Goal: Task Accomplishment & Management: Manage account settings

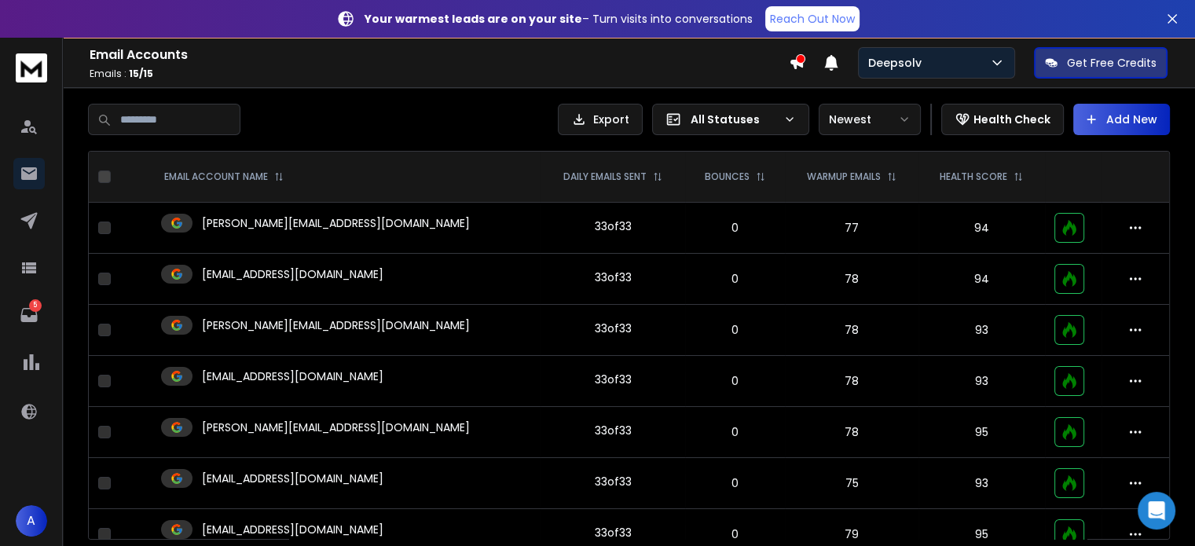
click at [928, 59] on div "Deepsolv" at bounding box center [936, 63] width 137 height 16
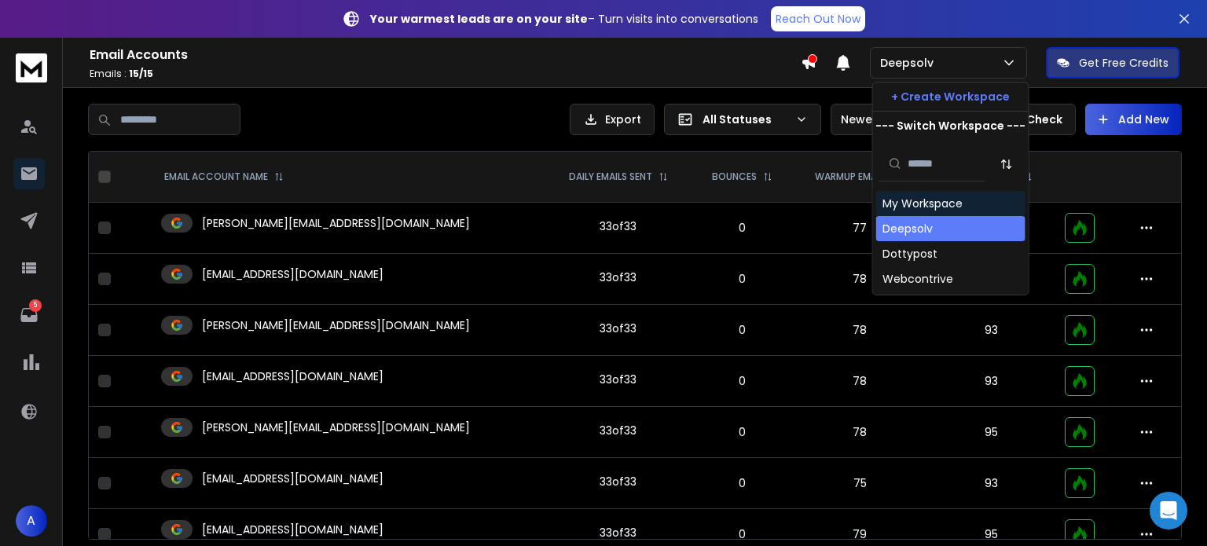
click at [927, 201] on div "My Workspace" at bounding box center [922, 204] width 80 height 16
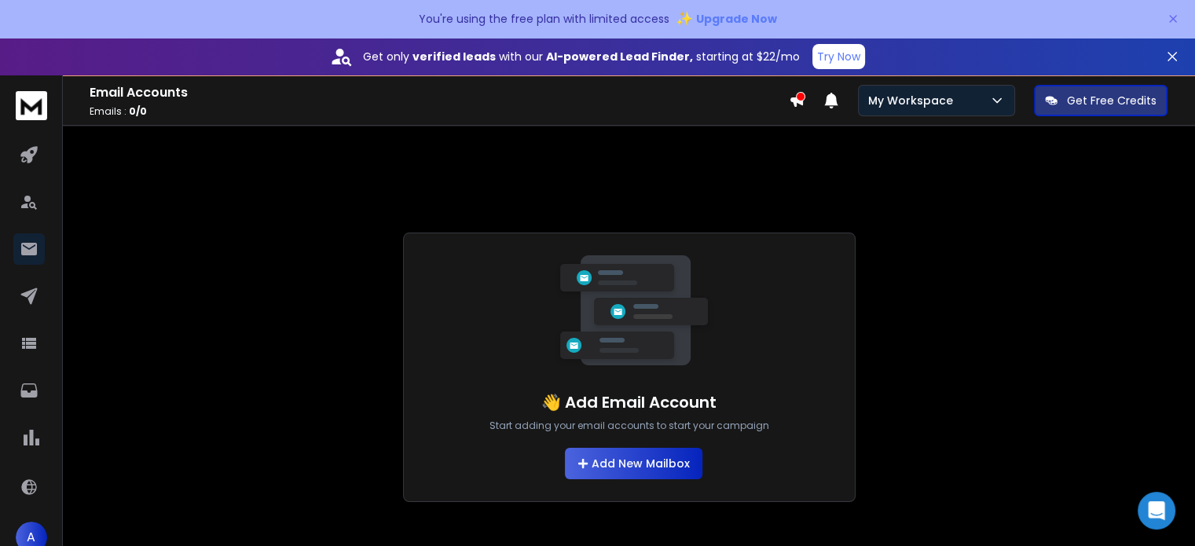
click at [944, 100] on p "My Workspace" at bounding box center [913, 101] width 91 height 16
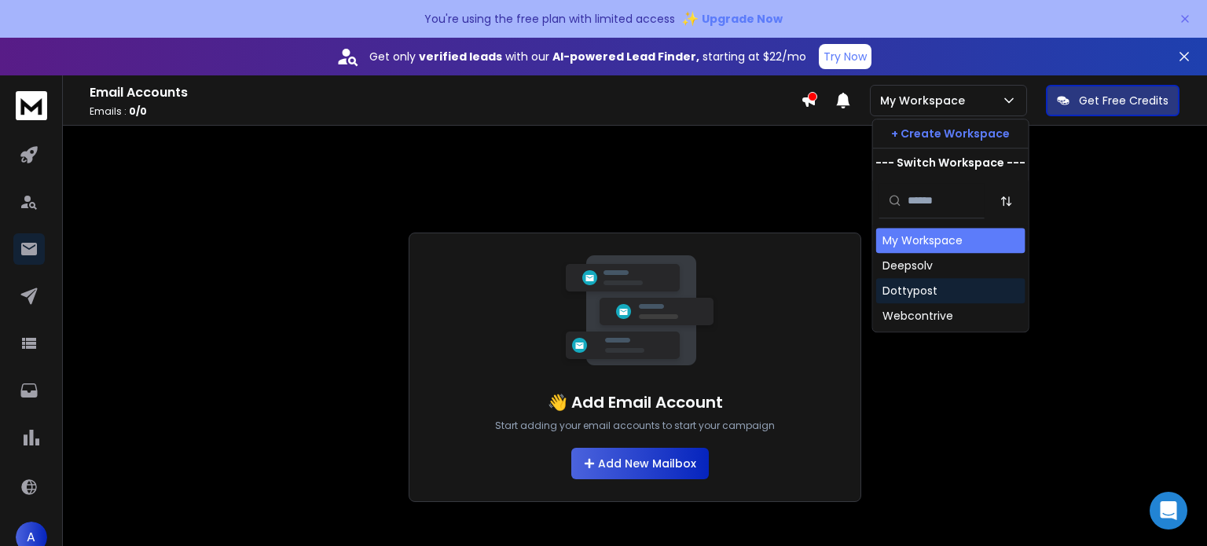
click at [927, 288] on div "Dottypost" at bounding box center [909, 291] width 55 height 16
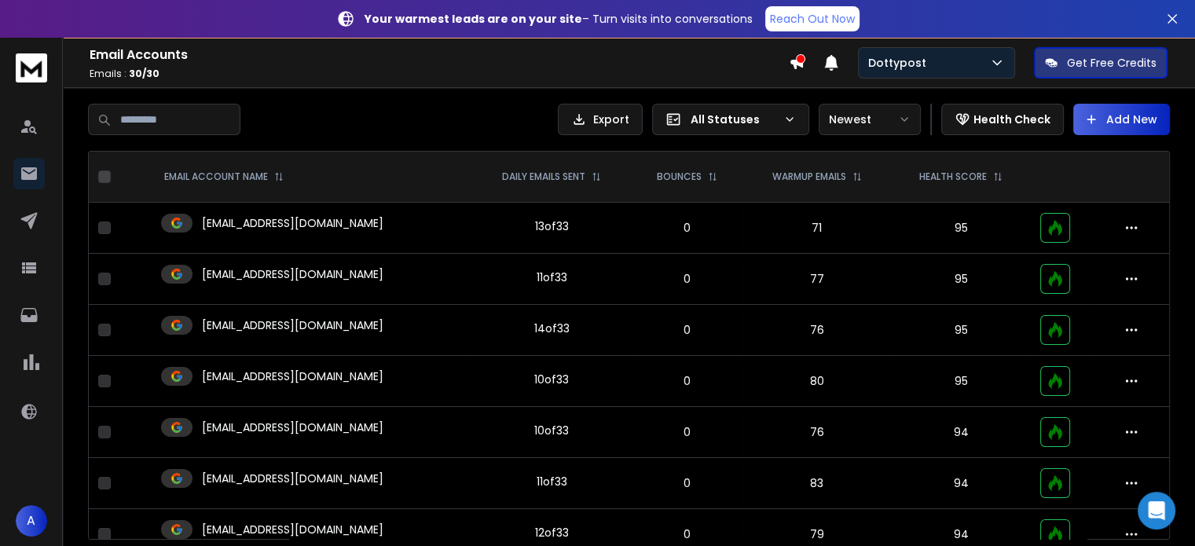
click at [914, 59] on p "Dottypost" at bounding box center [900, 63] width 64 height 16
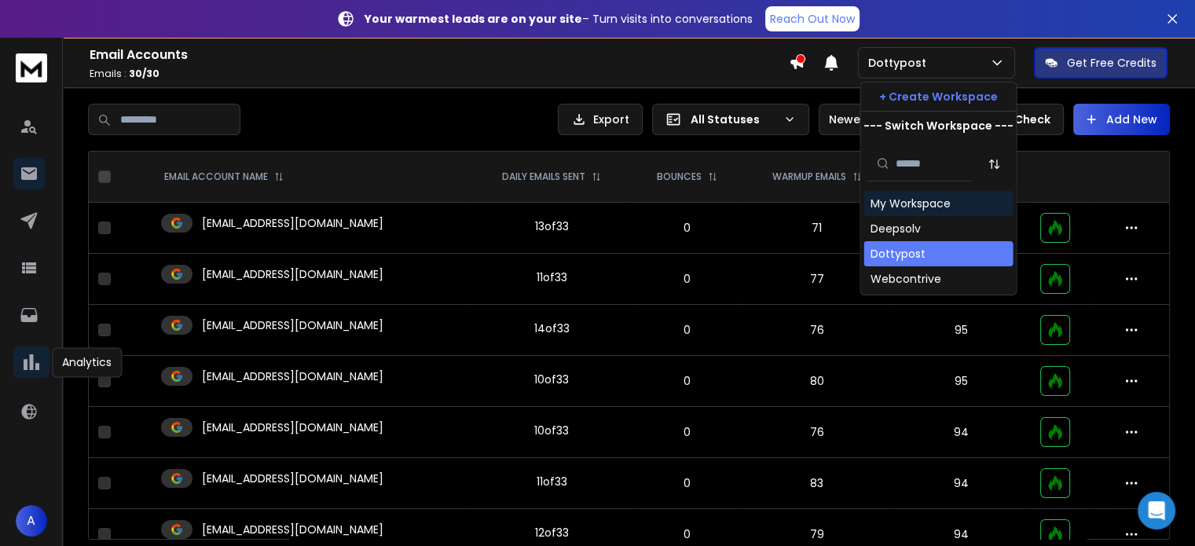
click at [36, 372] on icon at bounding box center [32, 362] width 24 height 24
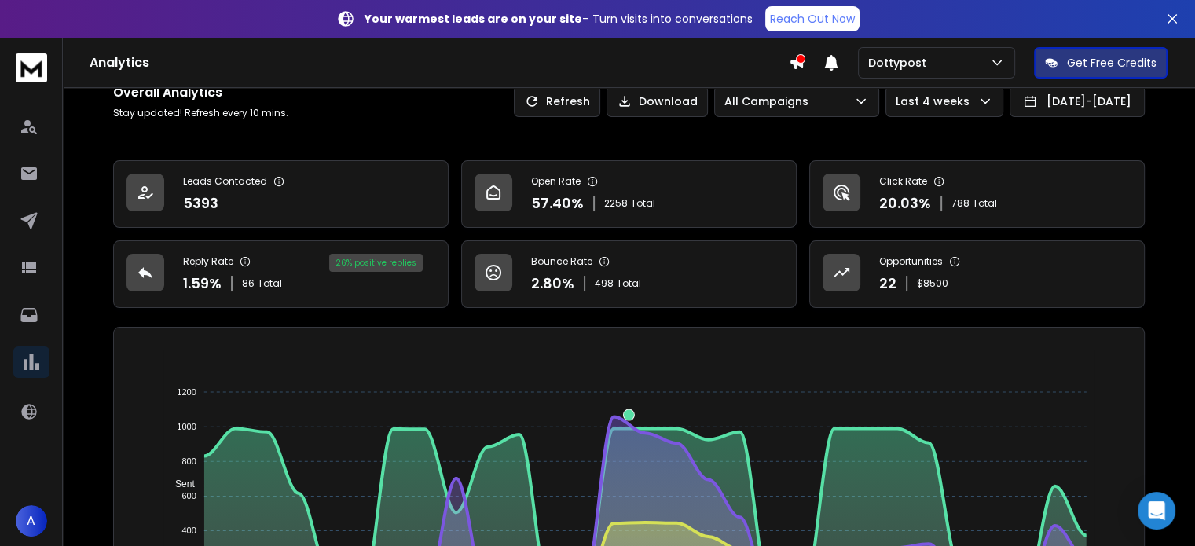
scroll to position [79, 0]
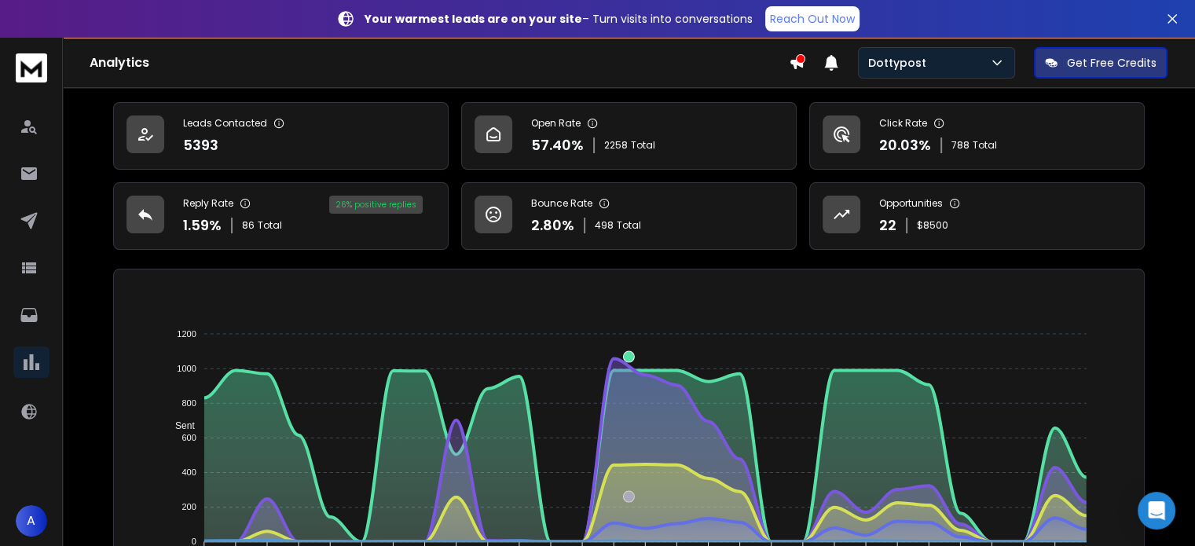
click at [911, 68] on p "Dottypost" at bounding box center [900, 63] width 64 height 16
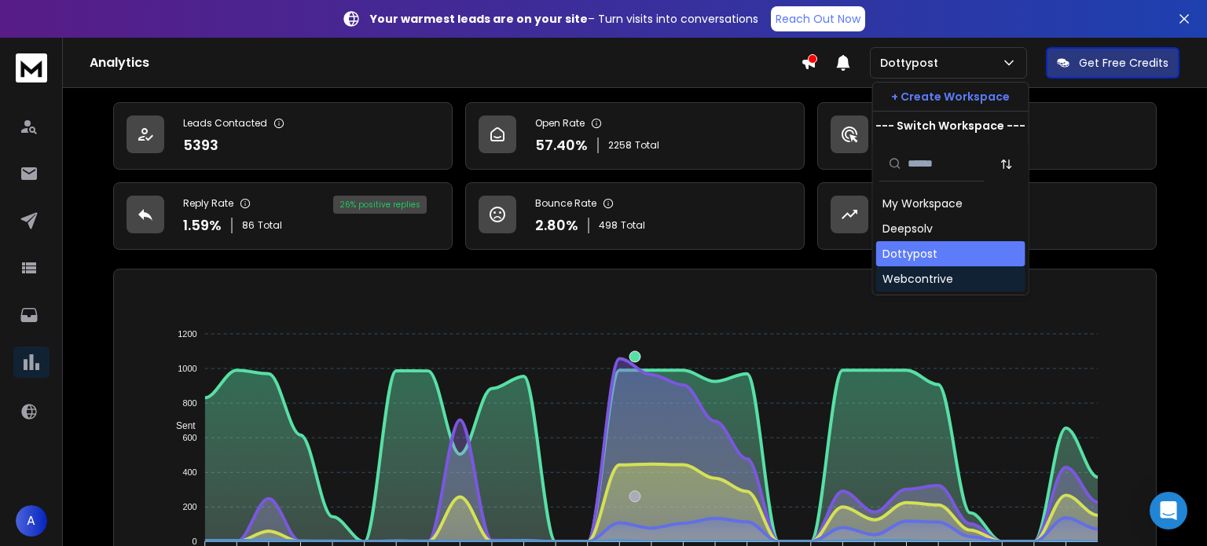
click at [927, 274] on div "Webcontrive" at bounding box center [917, 279] width 71 height 16
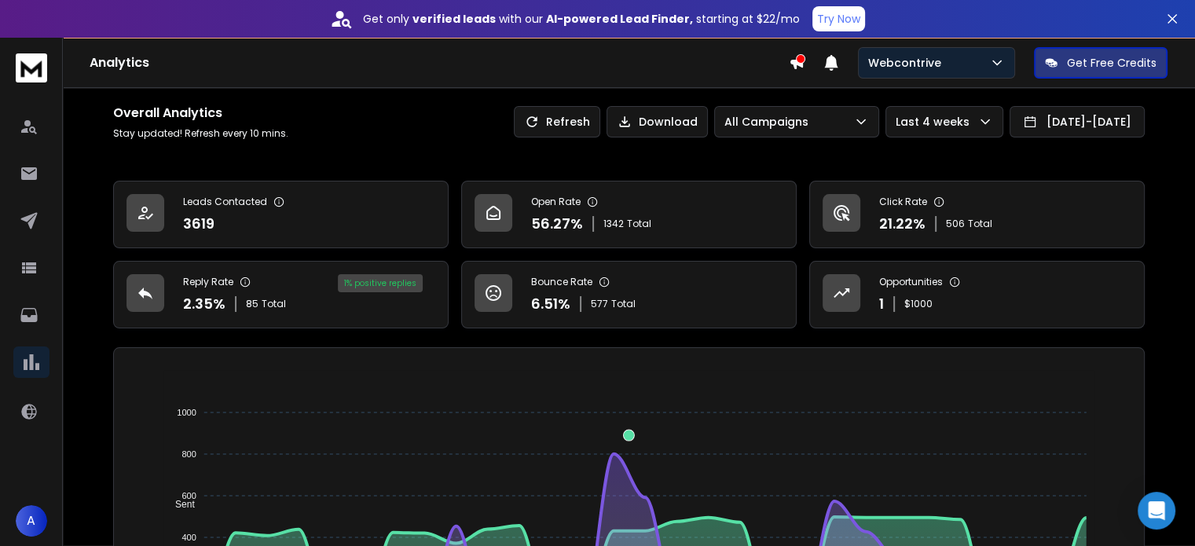
click at [899, 57] on p "Webcontrive" at bounding box center [907, 63] width 79 height 16
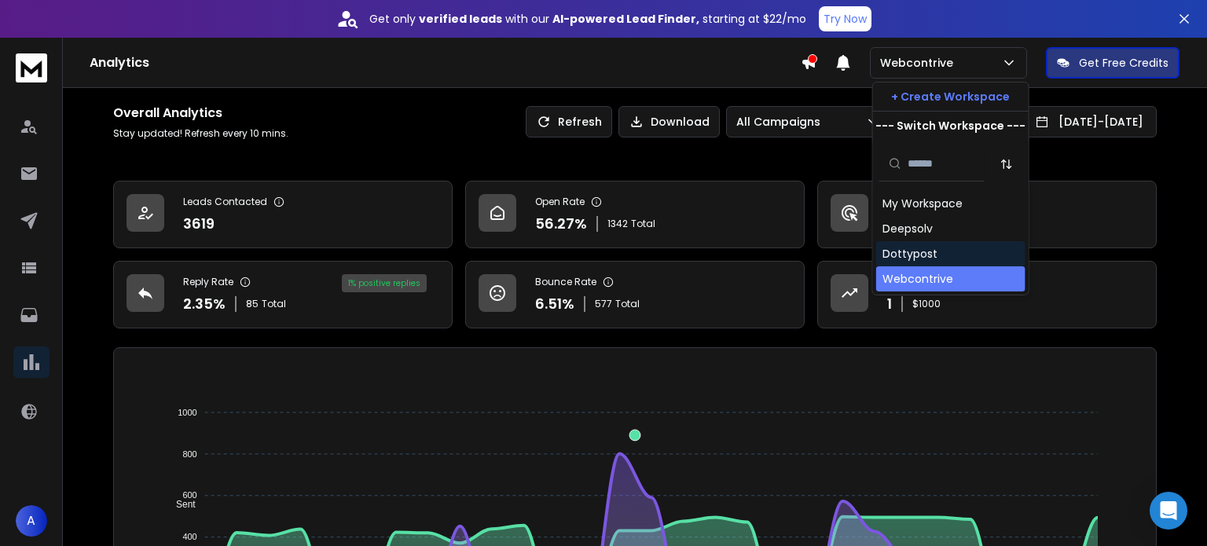
click at [907, 243] on div "Dottypost" at bounding box center [950, 253] width 149 height 25
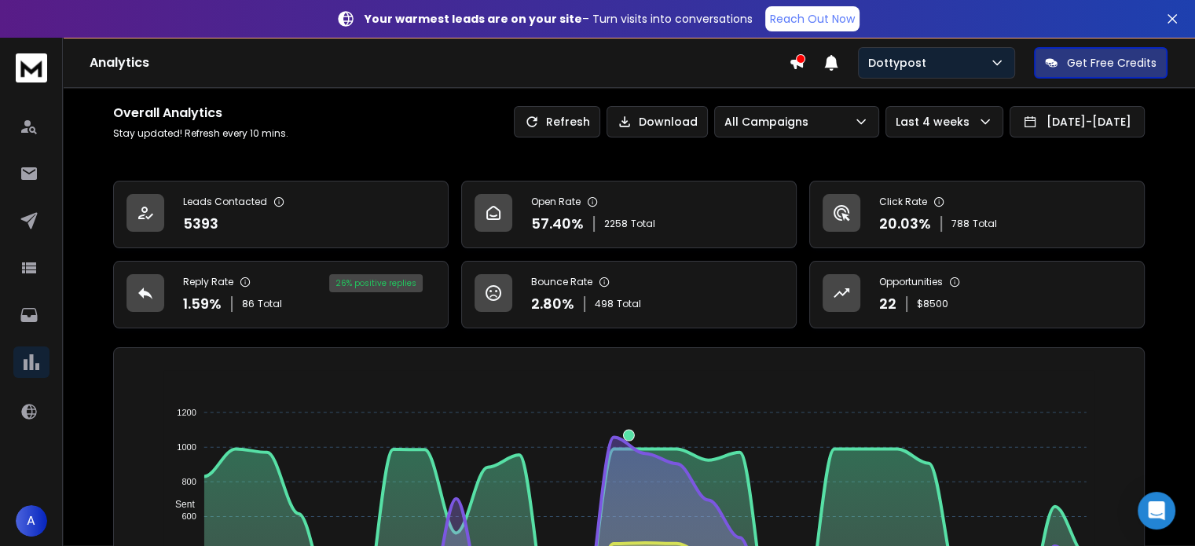
click at [923, 66] on p "Dottypost" at bounding box center [900, 63] width 64 height 16
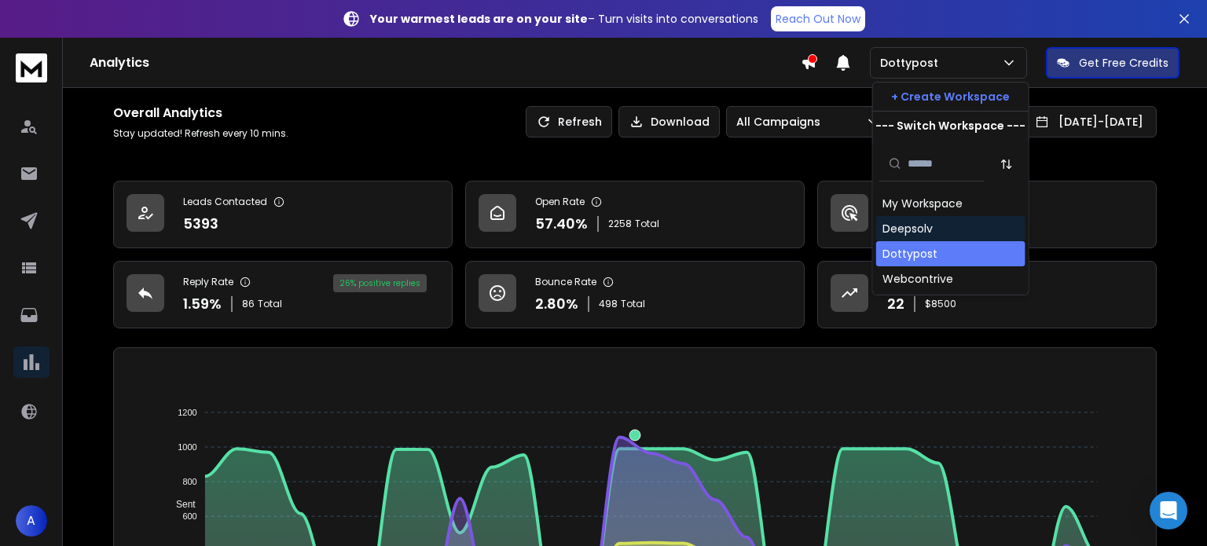
click at [908, 229] on div "Deepsolv" at bounding box center [907, 229] width 50 height 16
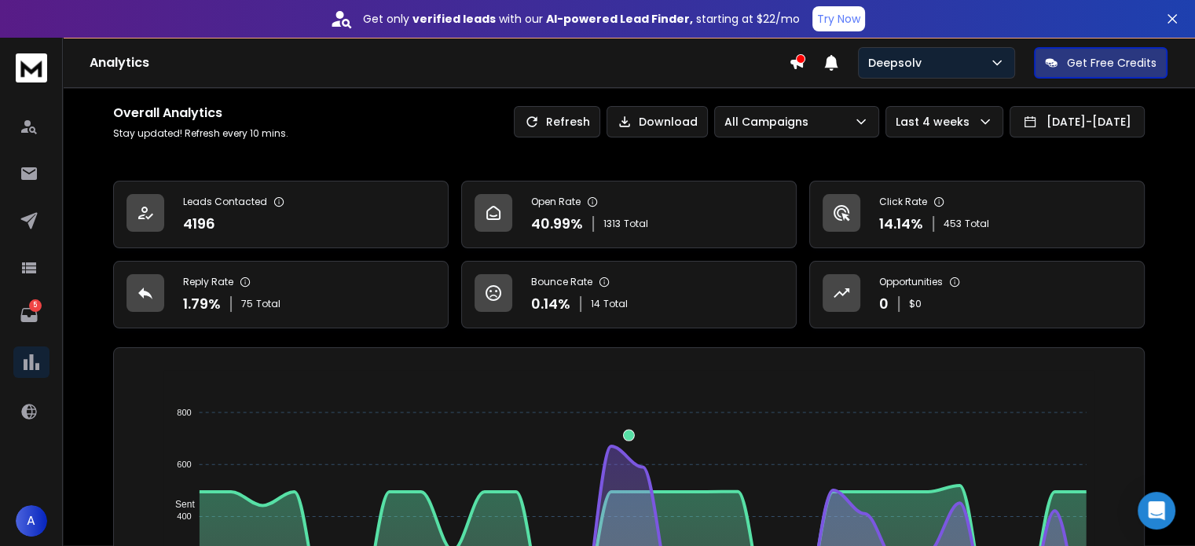
click at [929, 60] on div "Deepsolv" at bounding box center [936, 63] width 137 height 16
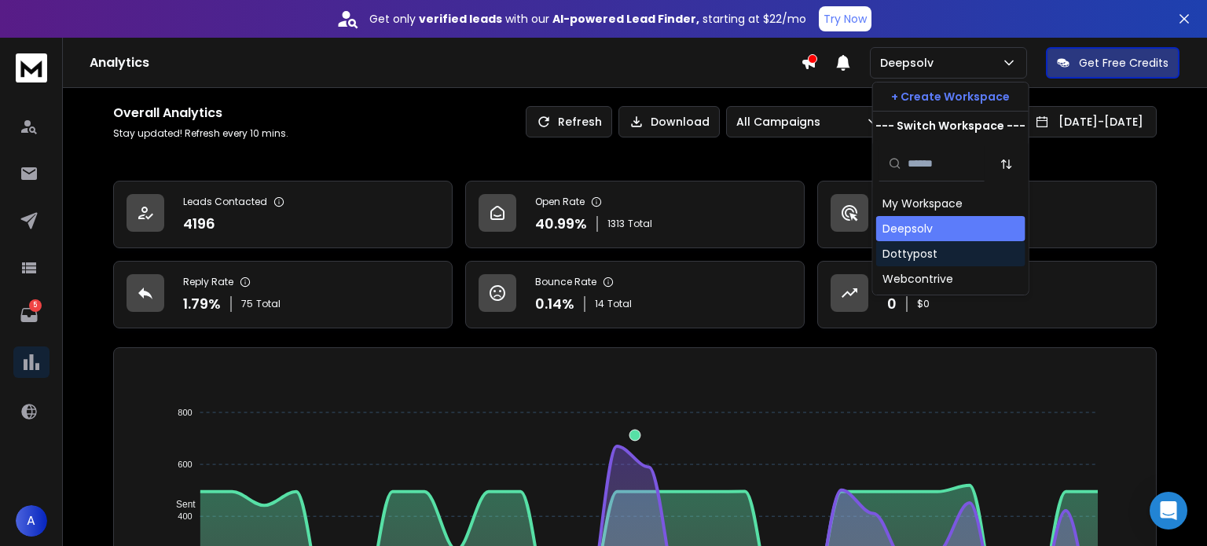
click at [920, 254] on div "Dottypost" at bounding box center [909, 254] width 55 height 16
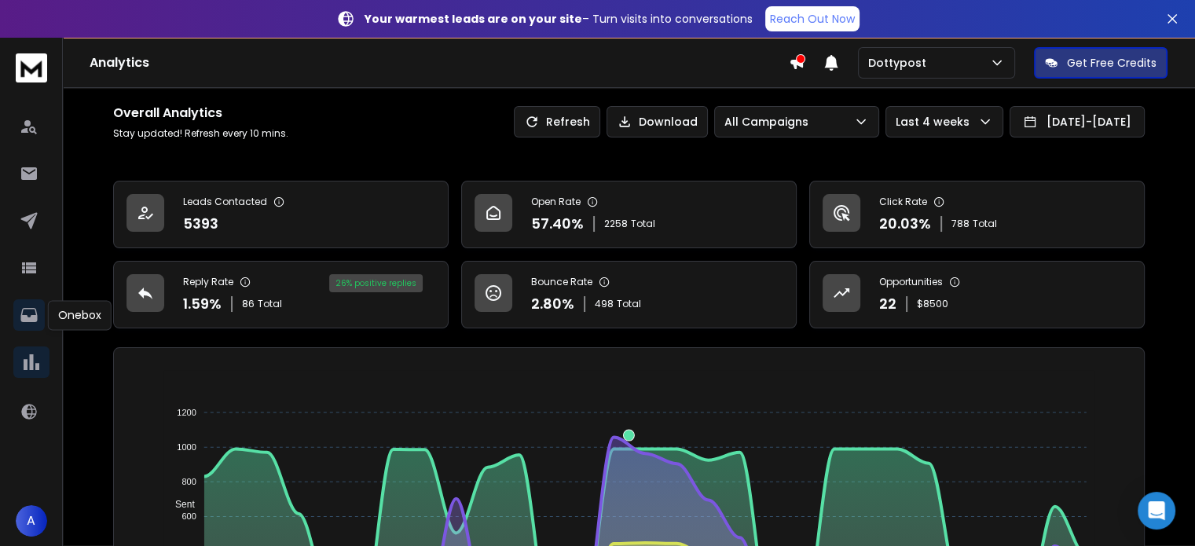
click at [26, 316] on icon at bounding box center [28, 315] width 16 height 14
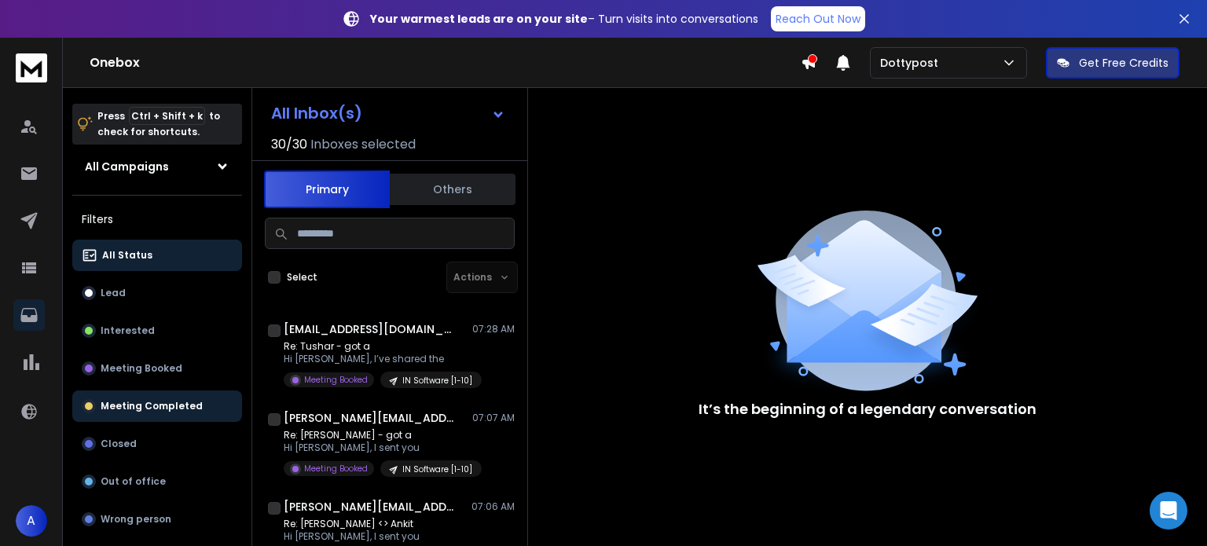
click at [141, 402] on p "Meeting Completed" at bounding box center [152, 406] width 102 height 13
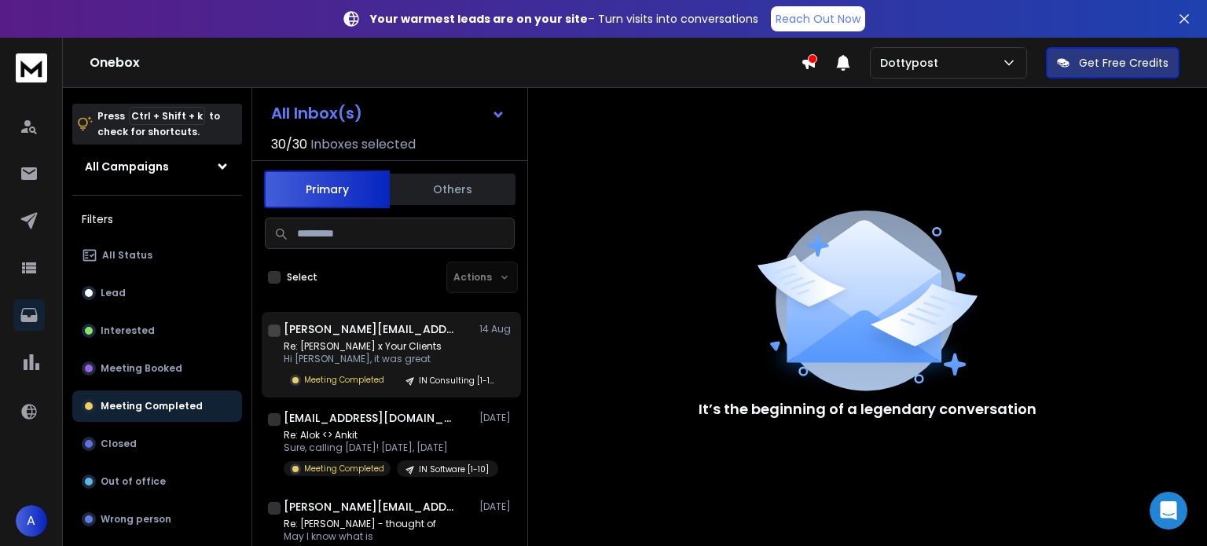
click at [358, 351] on p "Re: [PERSON_NAME] x Your Clients" at bounding box center [378, 346] width 189 height 13
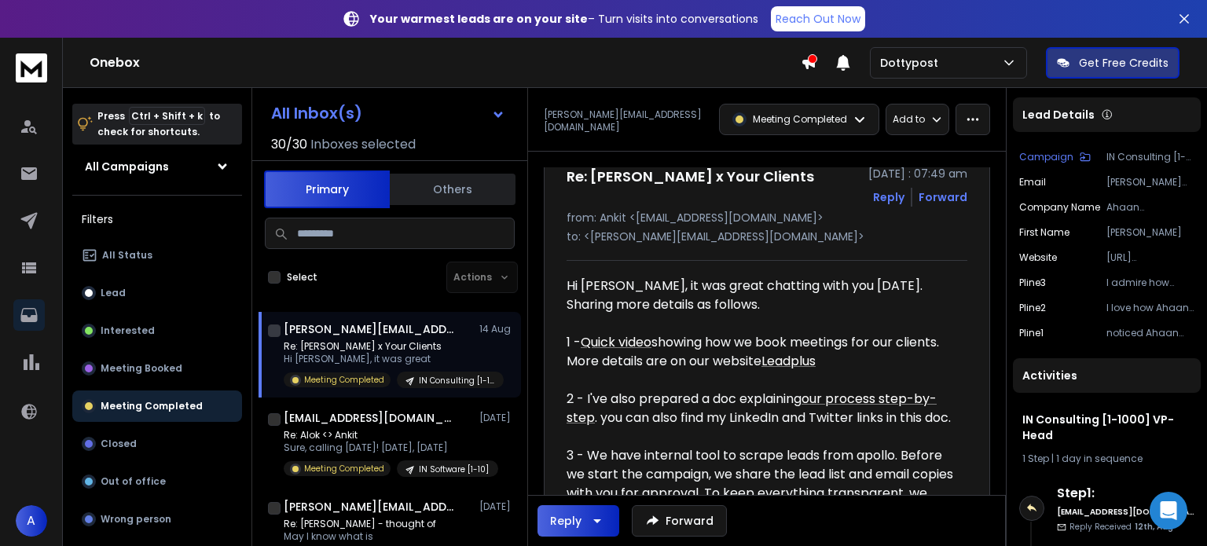
scroll to position [6, 0]
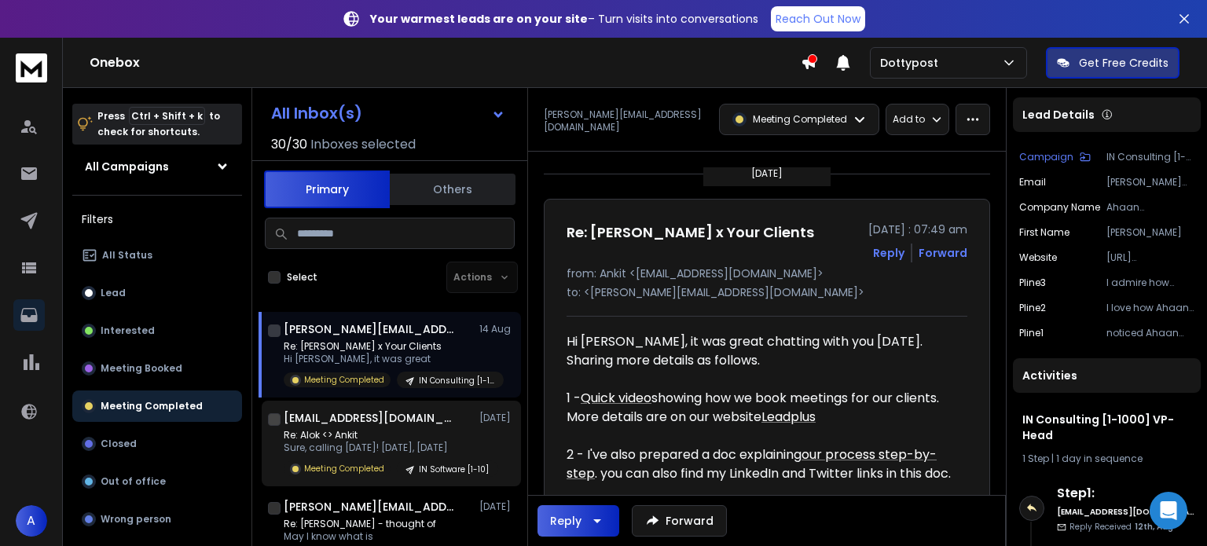
click at [402, 430] on p "Re: Alok <> Ankit" at bounding box center [378, 435] width 189 height 13
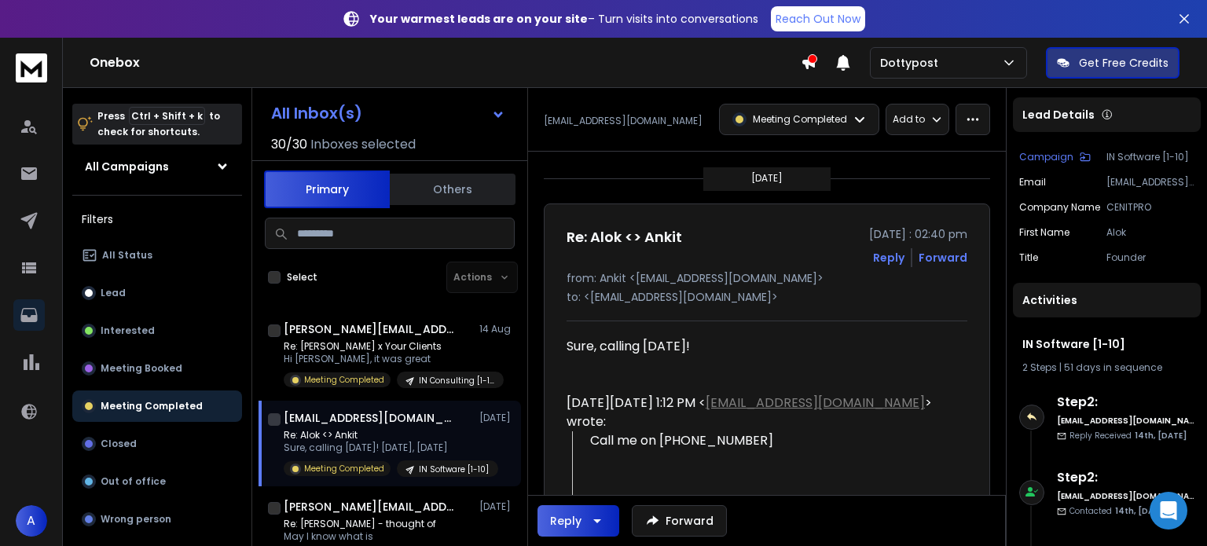
scroll to position [0, 0]
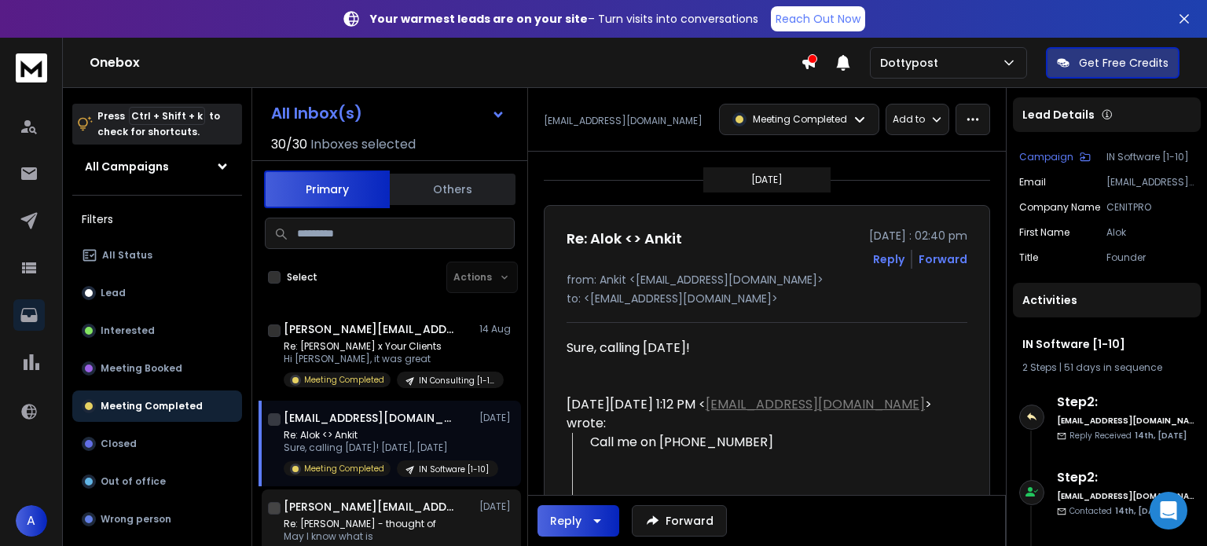
click at [359, 508] on h1 "krishnan@thinkhorizonconsulting.com" at bounding box center [370, 507] width 173 height 16
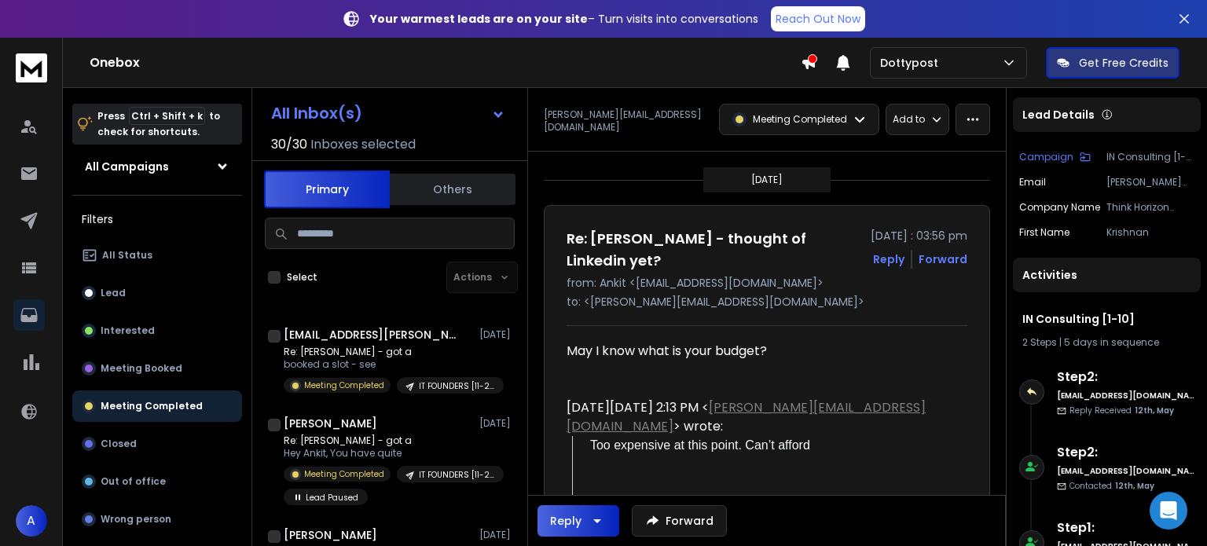
scroll to position [439, 0]
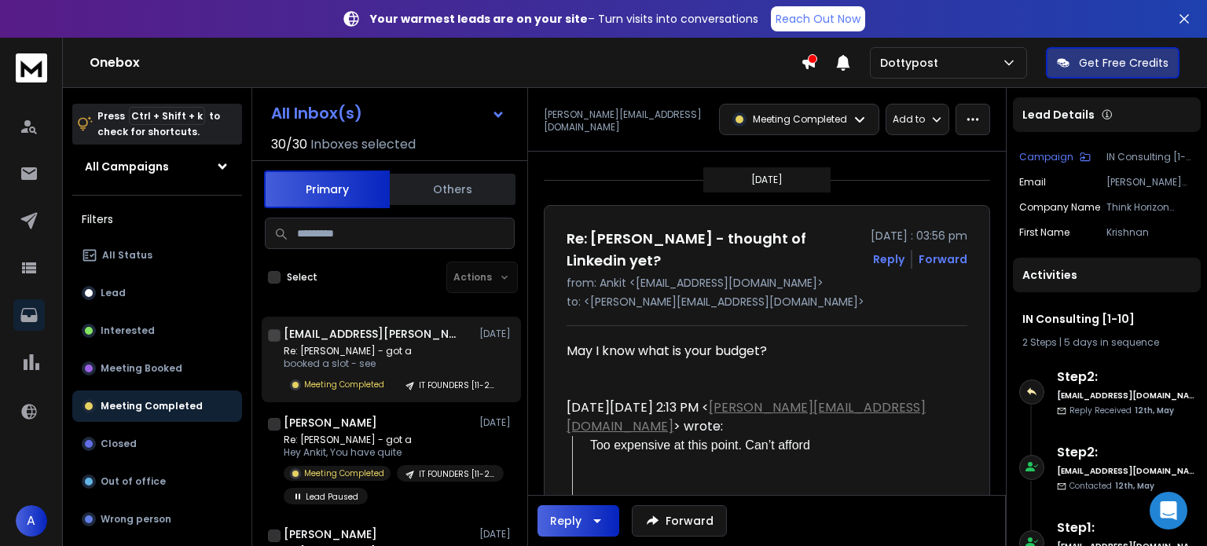
click at [356, 353] on p "Re: Klemen - got a" at bounding box center [378, 351] width 189 height 13
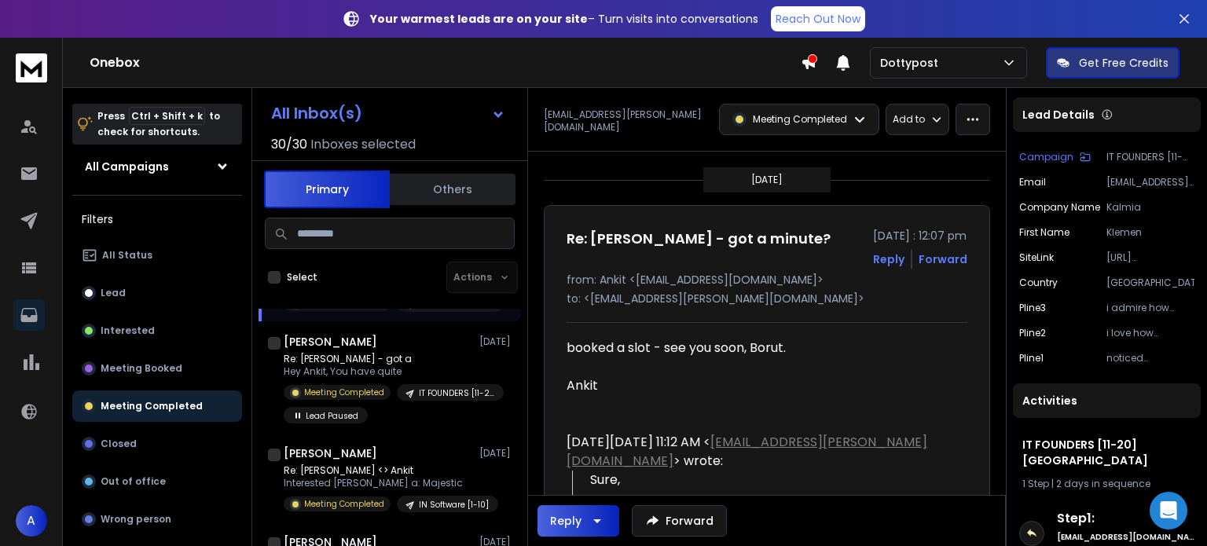
scroll to position [0, 0]
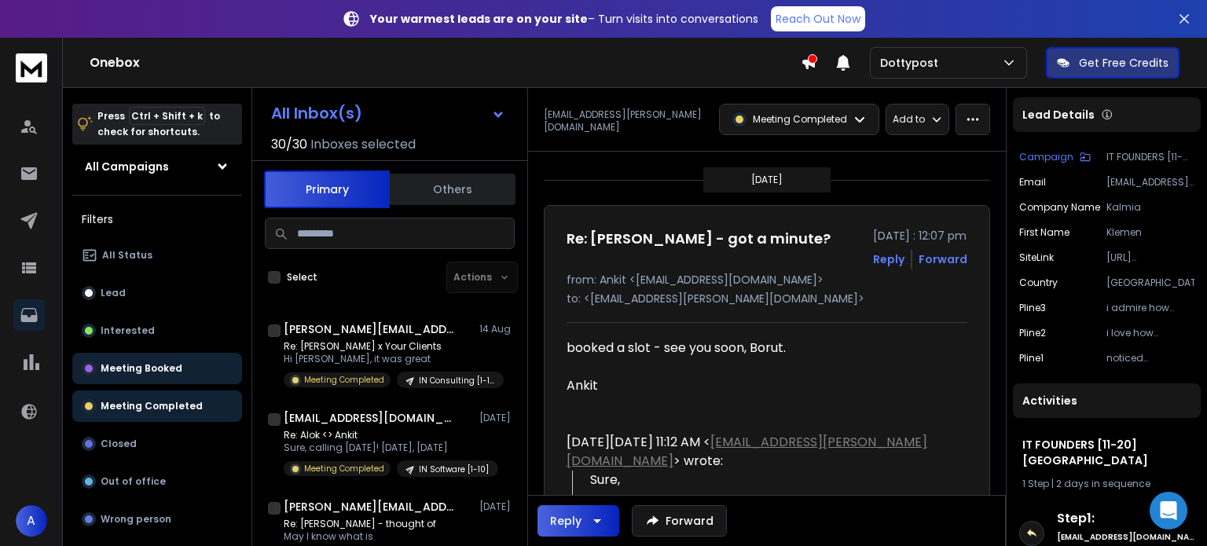
click at [142, 369] on p "Meeting Booked" at bounding box center [142, 368] width 82 height 13
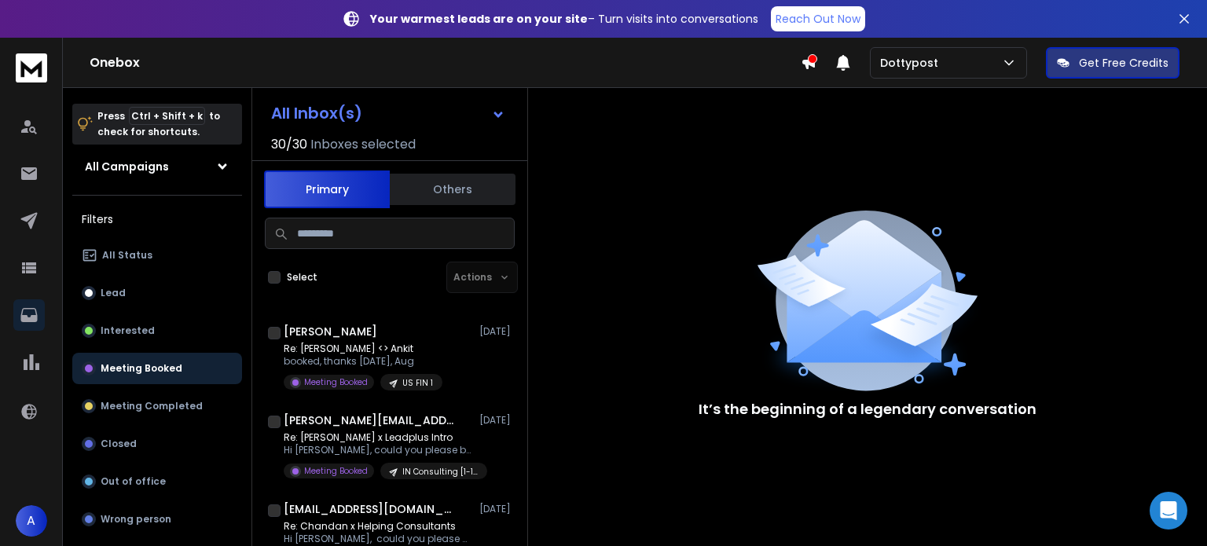
scroll to position [621, 0]
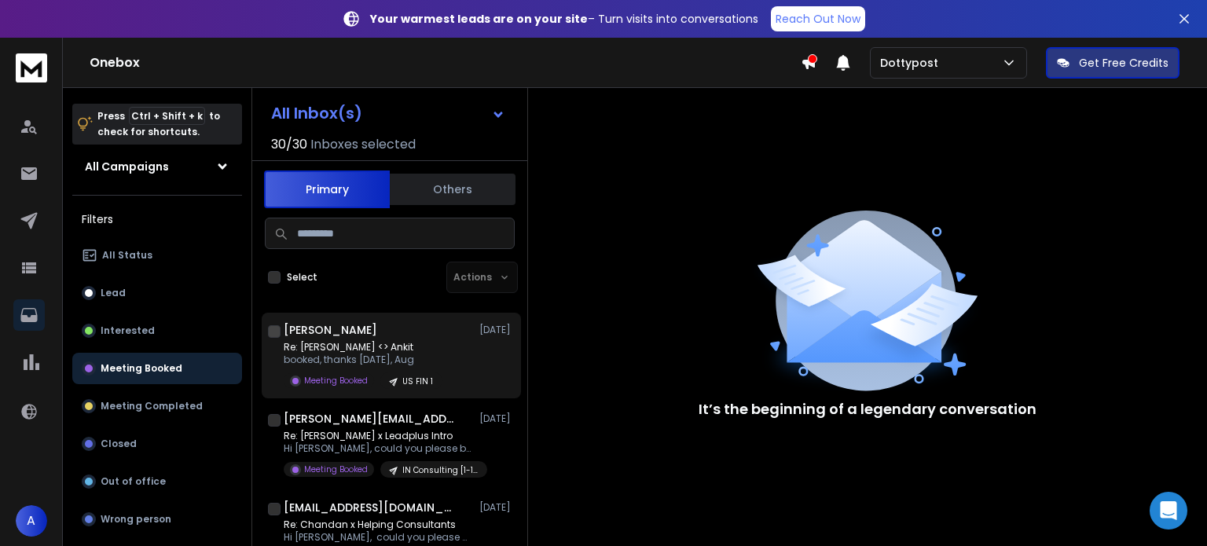
click at [387, 350] on p "Re: [PERSON_NAME] <> Ankit" at bounding box center [363, 347] width 159 height 13
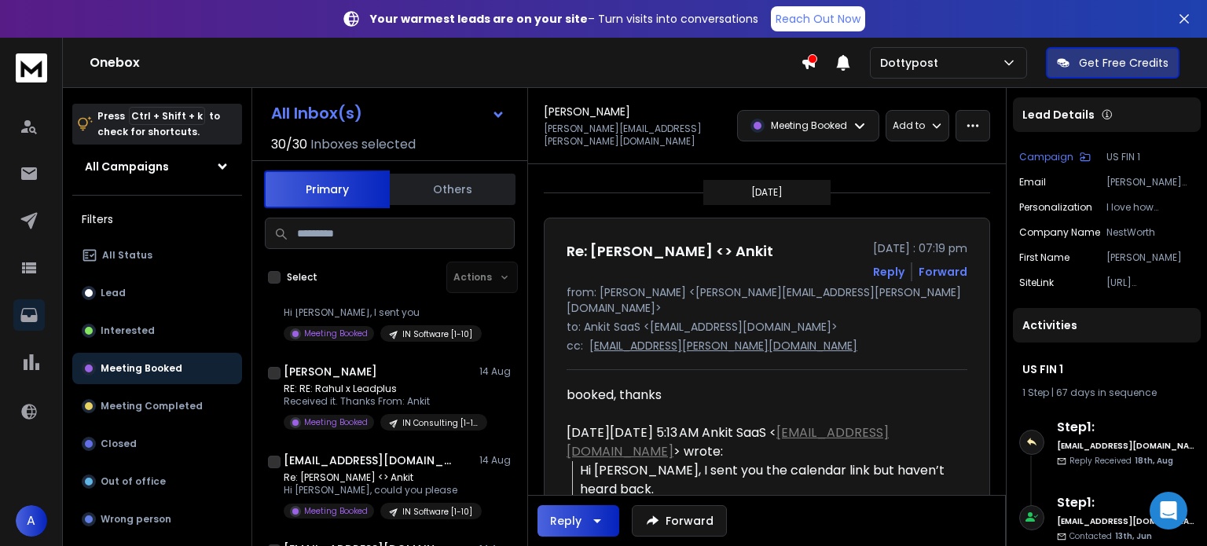
scroll to position [935, 0]
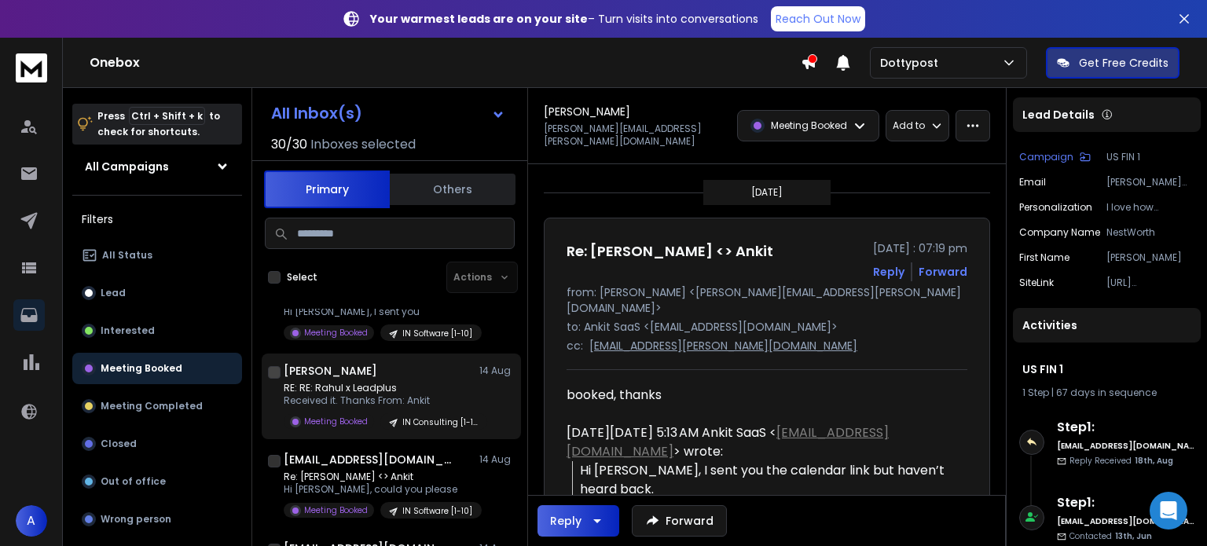
click at [389, 390] on p "RE: RE: Rahul x Leadplus" at bounding box center [378, 388] width 189 height 13
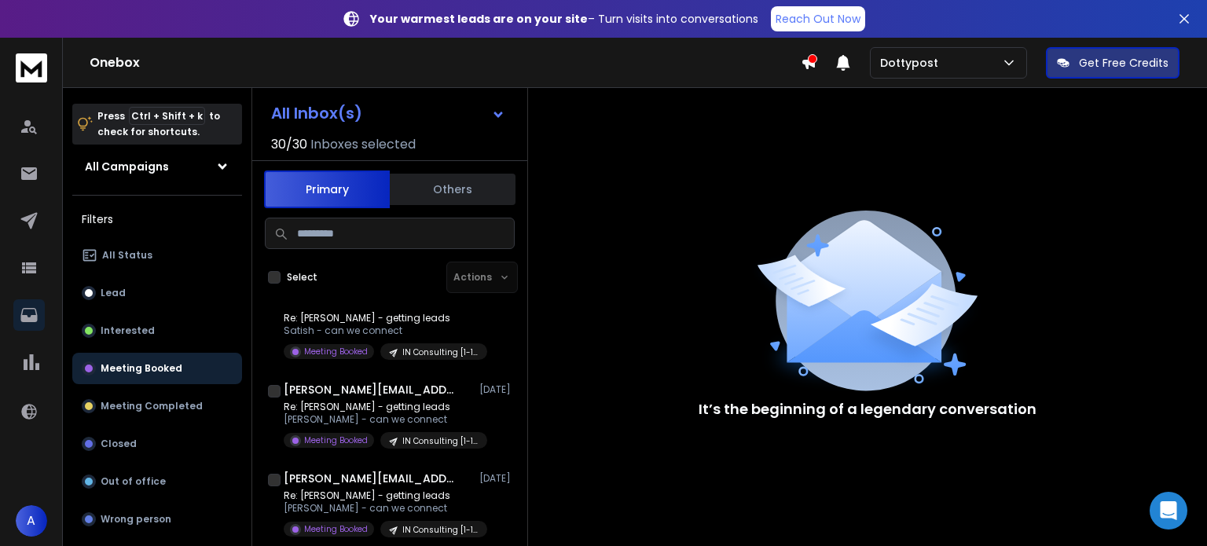
scroll to position [1361, 0]
click at [189, 412] on div "Meeting Completed" at bounding box center [142, 406] width 121 height 14
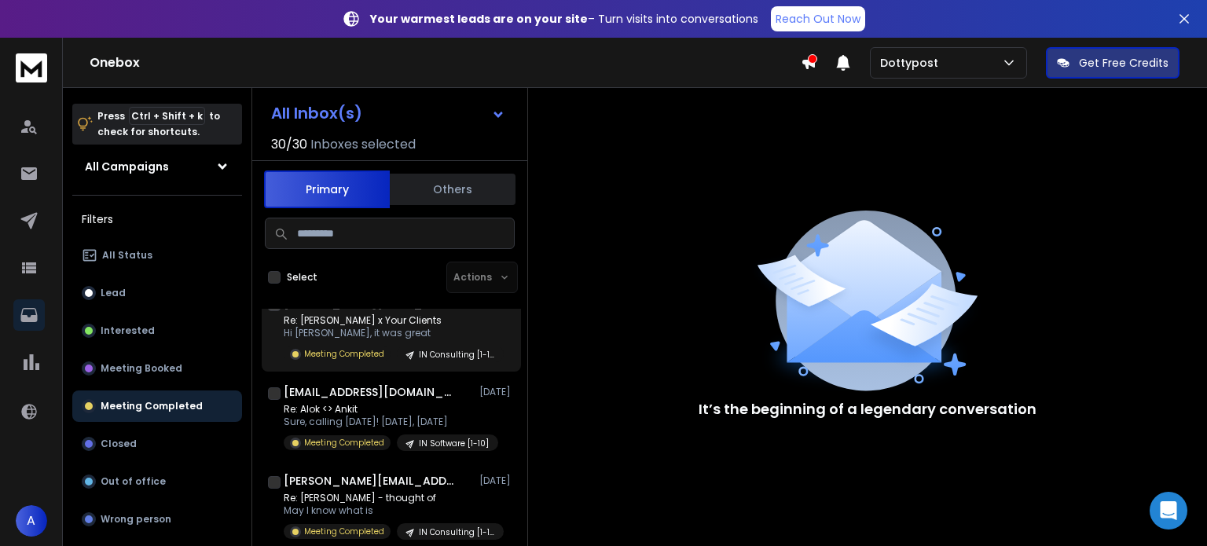
scroll to position [0, 0]
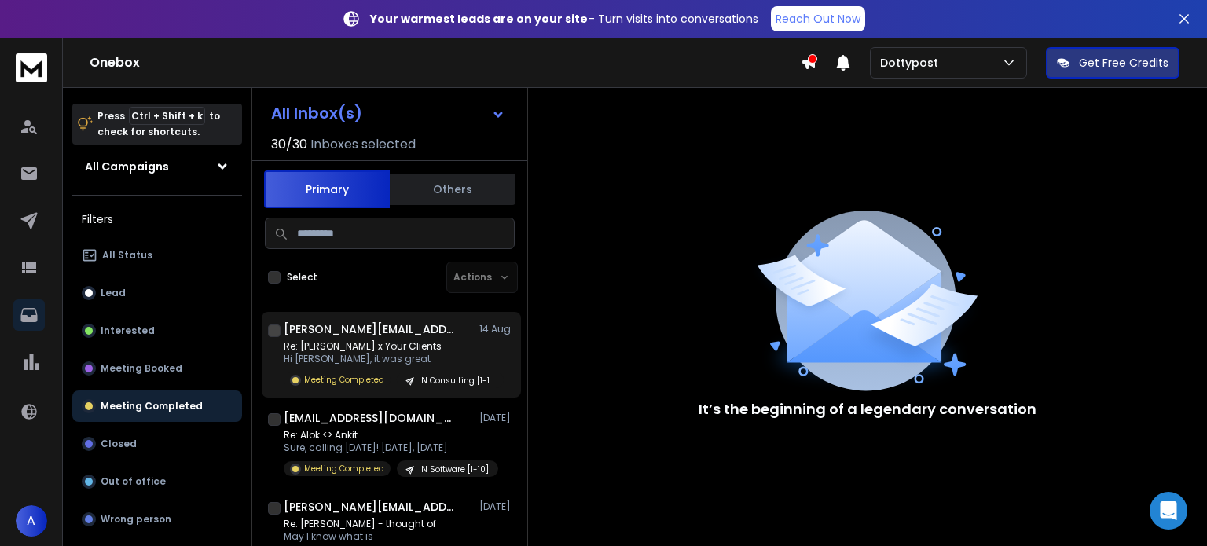
click at [368, 344] on p "Re: [PERSON_NAME] x Your Clients" at bounding box center [378, 346] width 189 height 13
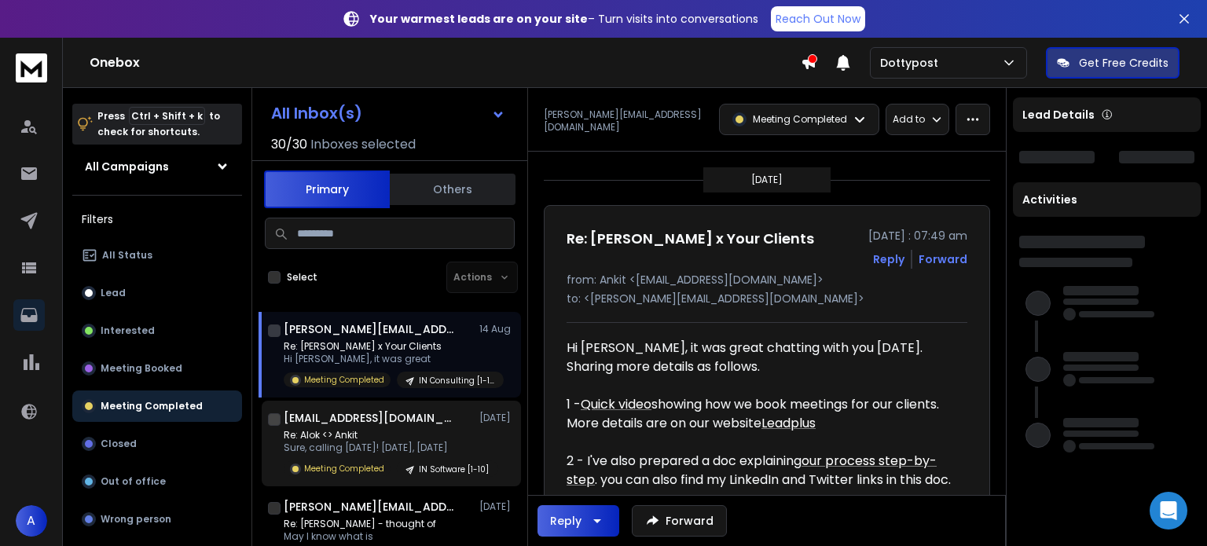
click at [382, 433] on p "Re: Alok <> Ankit" at bounding box center [378, 435] width 189 height 13
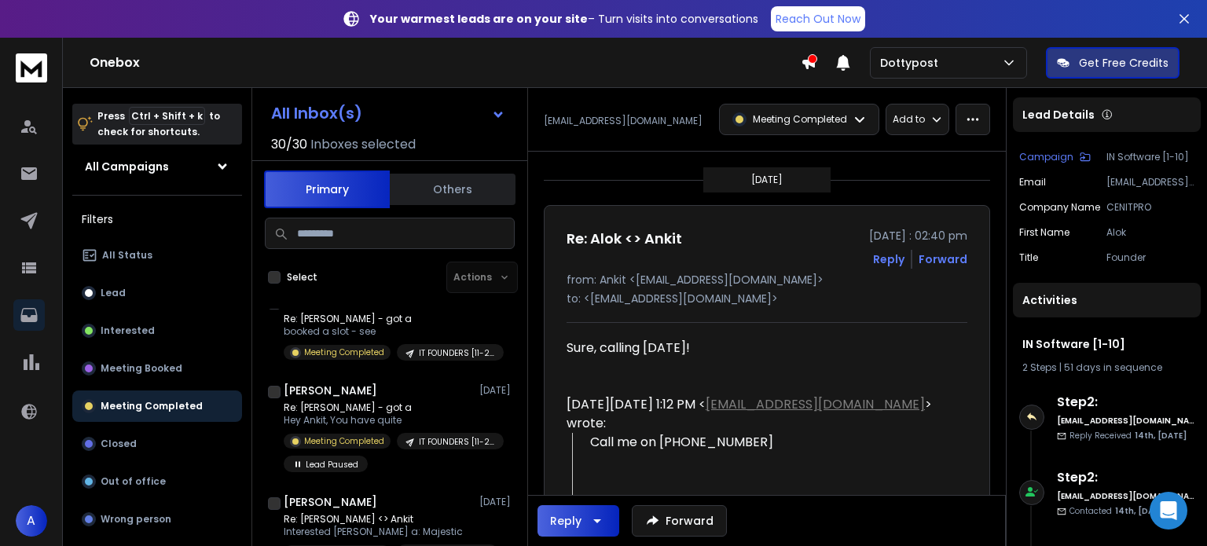
scroll to position [314, 0]
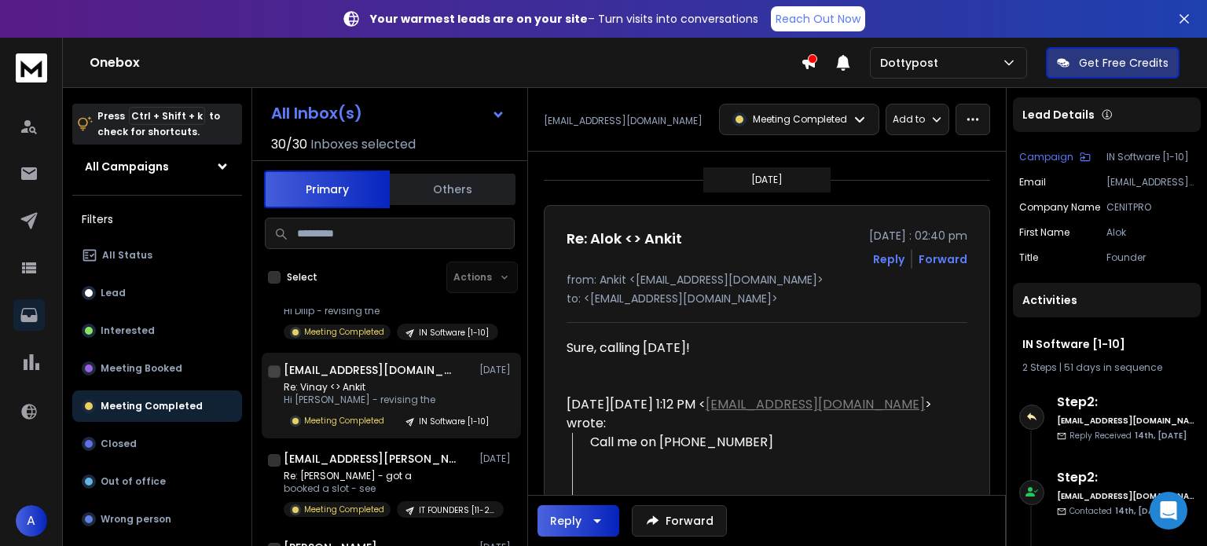
click at [376, 390] on p "Re: Vinay <> Ankit" at bounding box center [378, 387] width 189 height 13
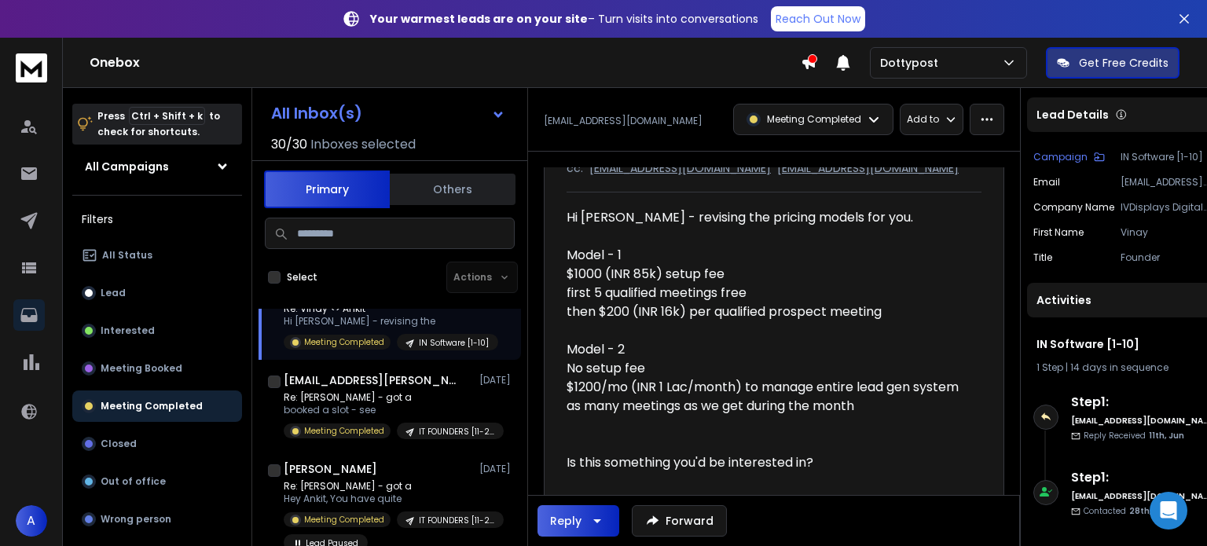
scroll to position [157, 0]
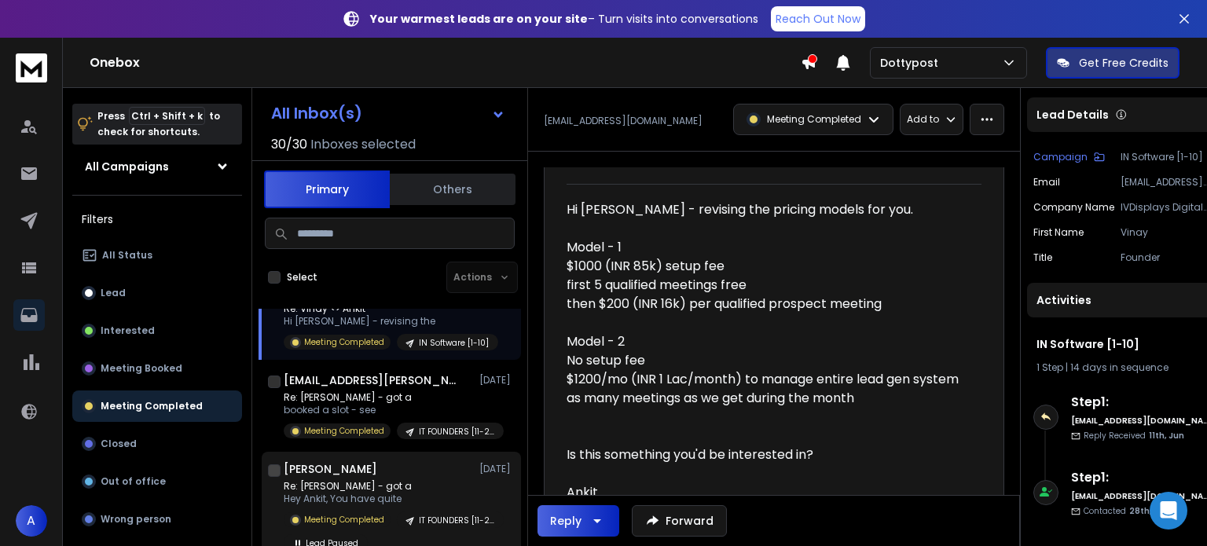
click at [398, 467] on div "Hari Vatsa 25 Jun" at bounding box center [399, 469] width 231 height 16
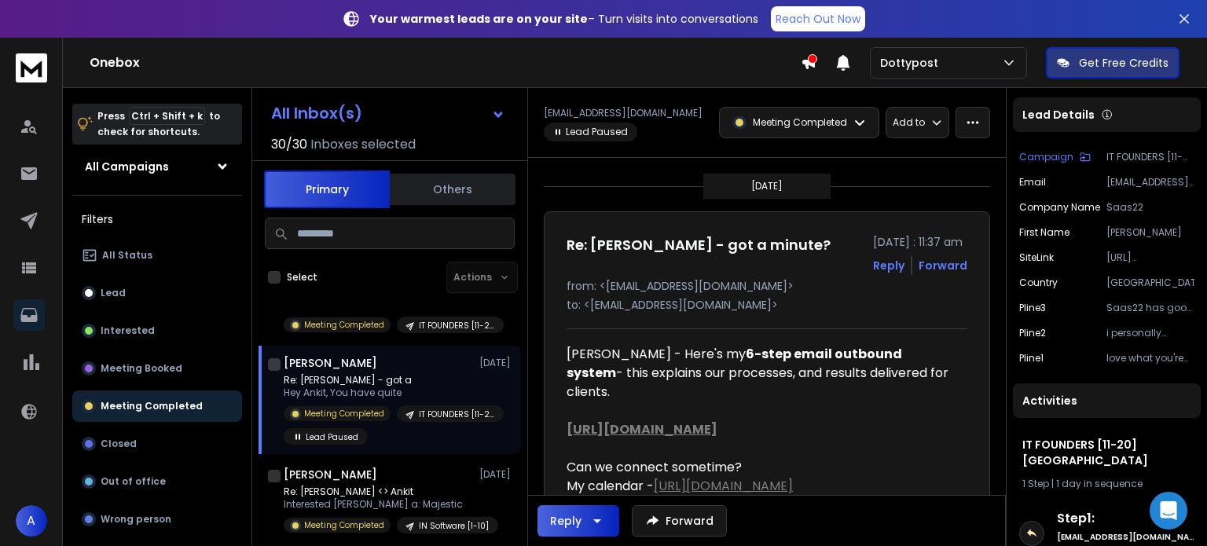
scroll to position [550, 0]
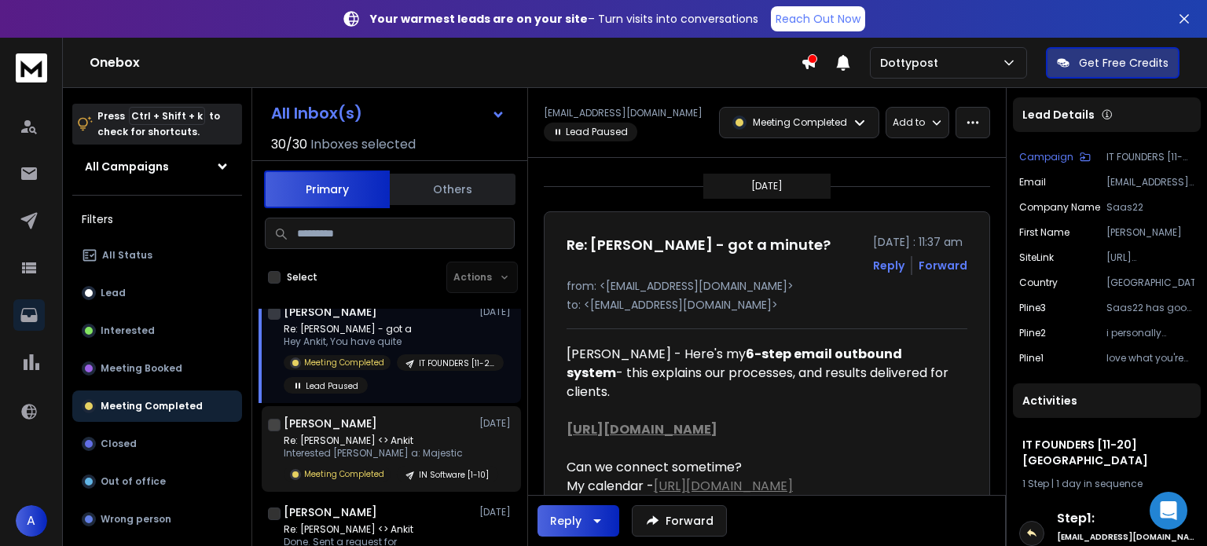
click at [390, 423] on div "Shubham Rana 28 May" at bounding box center [399, 424] width 231 height 16
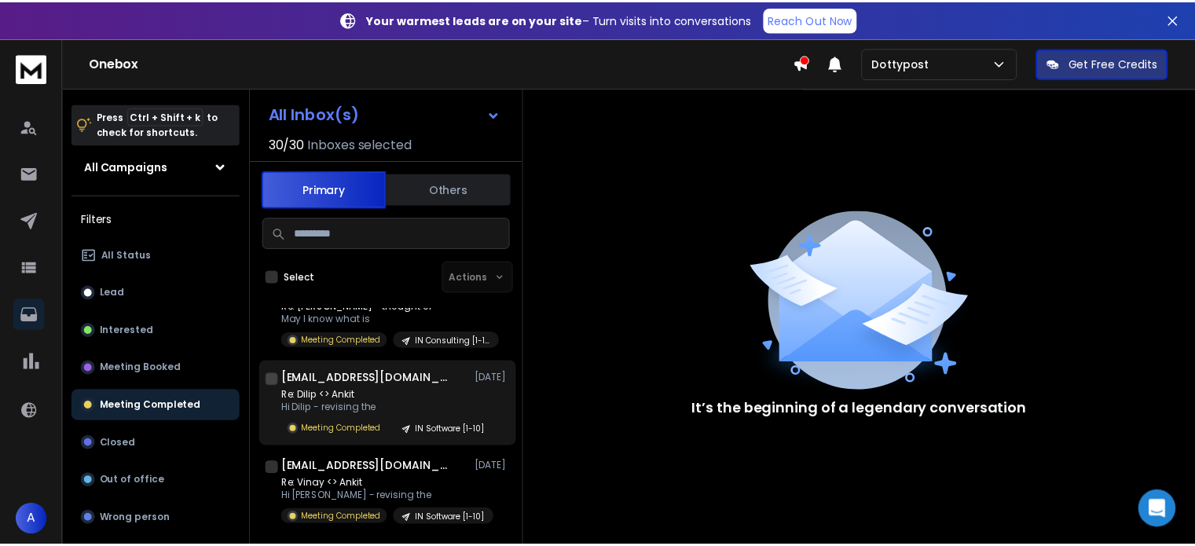
scroll to position [0, 0]
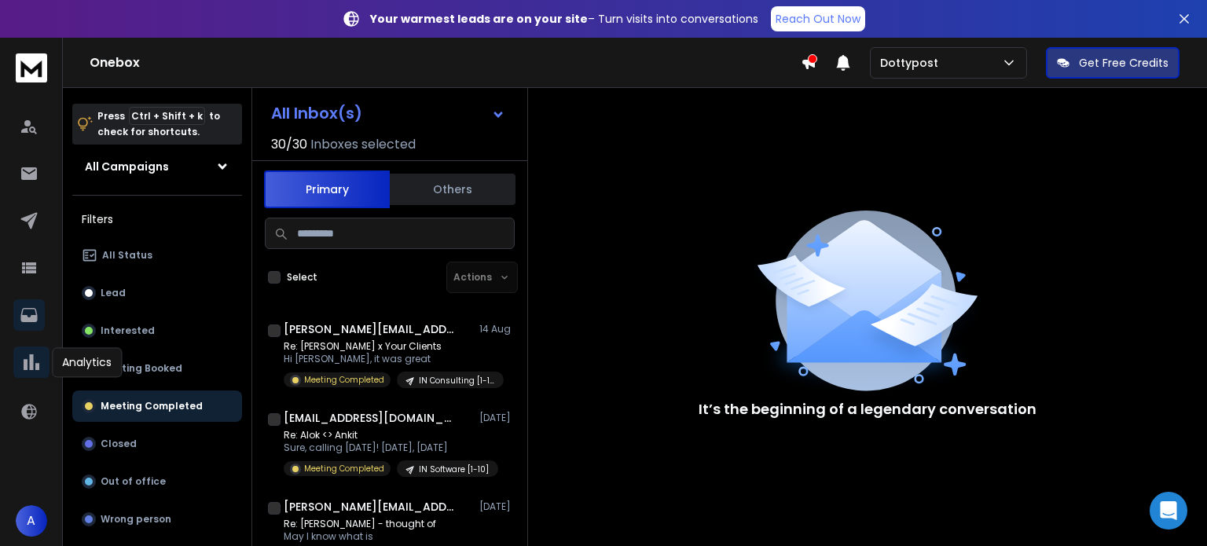
click at [26, 370] on icon at bounding box center [32, 362] width 24 height 24
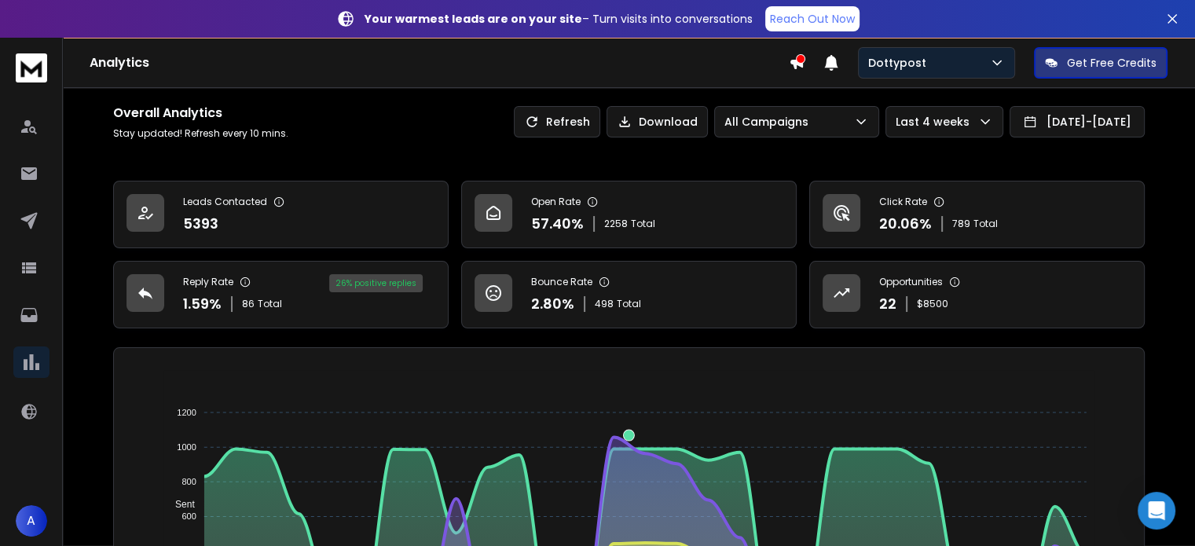
click at [896, 74] on button "Dottypost" at bounding box center [936, 62] width 157 height 31
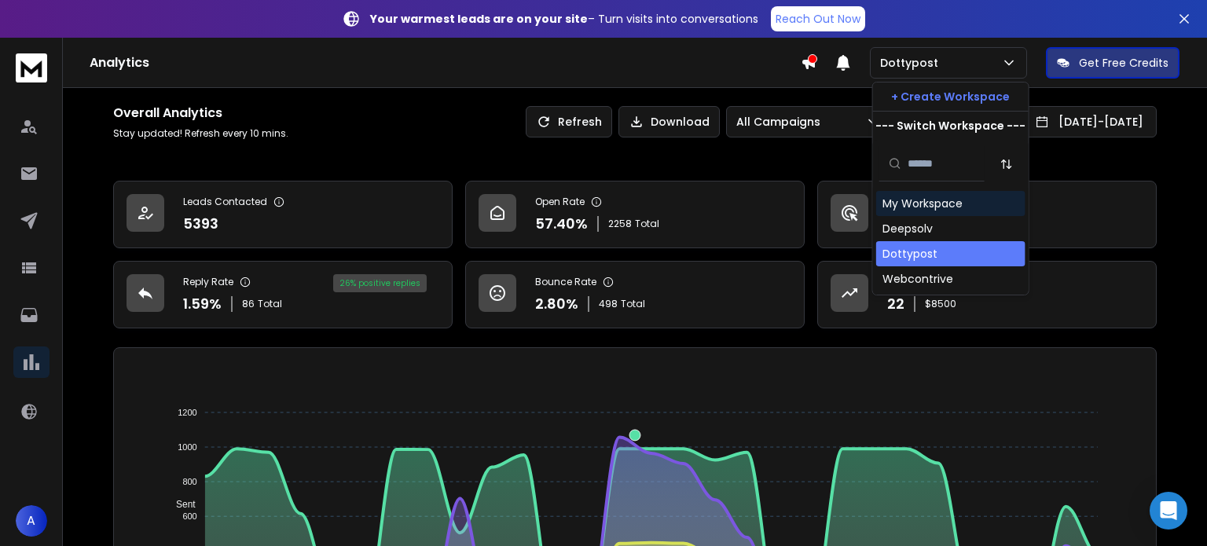
drag, startPoint x: 896, startPoint y: 74, endPoint x: 906, endPoint y: 188, distance: 114.4
click at [906, 188] on body "Your warmest leads are on your site – Turn visits into conversations Reach Out …" at bounding box center [603, 273] width 1207 height 546
click at [900, 271] on div "Webcontrive" at bounding box center [917, 279] width 71 height 16
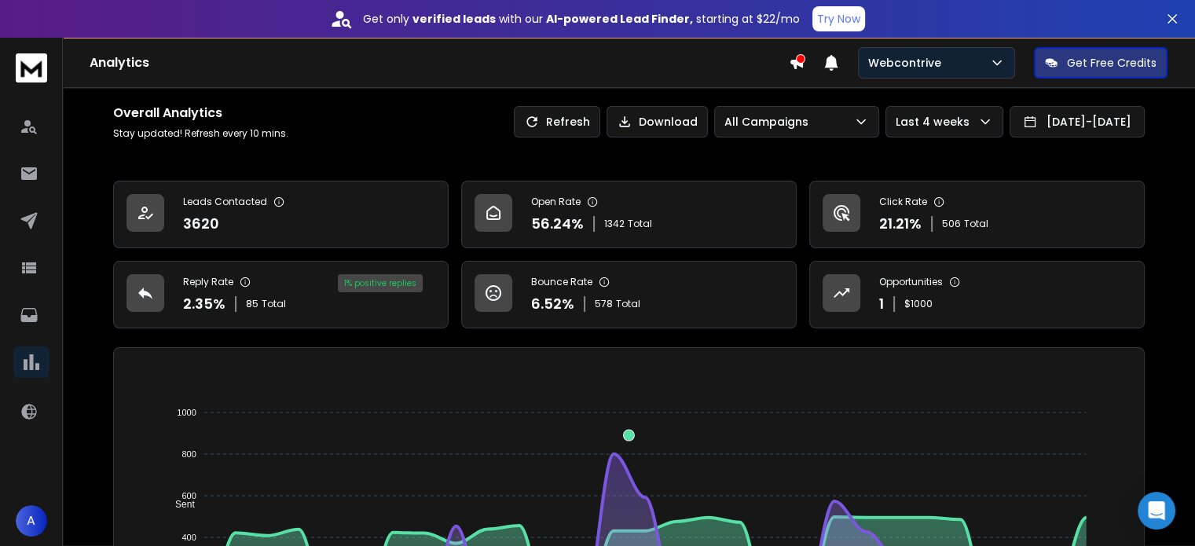
click at [940, 65] on p "Webcontrive" at bounding box center [907, 63] width 79 height 16
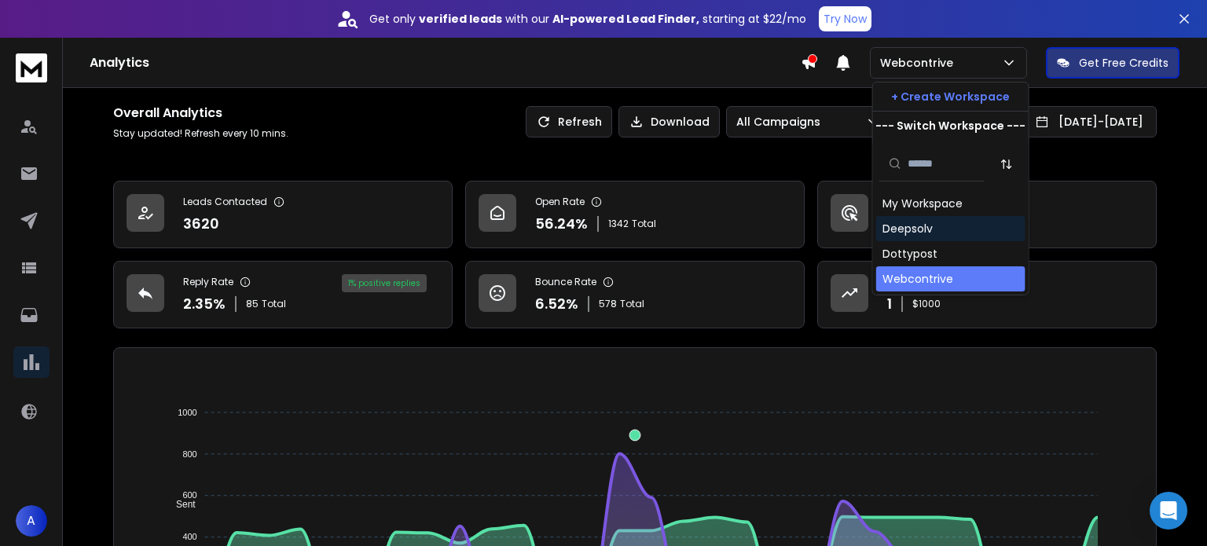
click at [921, 223] on div "Deepsolv" at bounding box center [907, 229] width 50 height 16
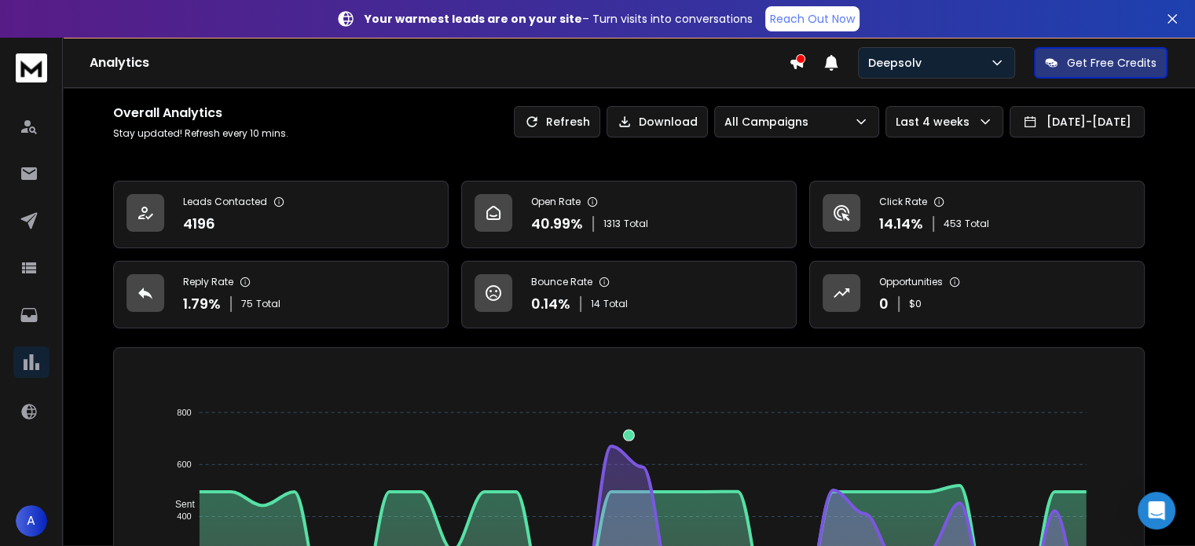
click at [971, 49] on button "Deepsolv" at bounding box center [936, 62] width 157 height 31
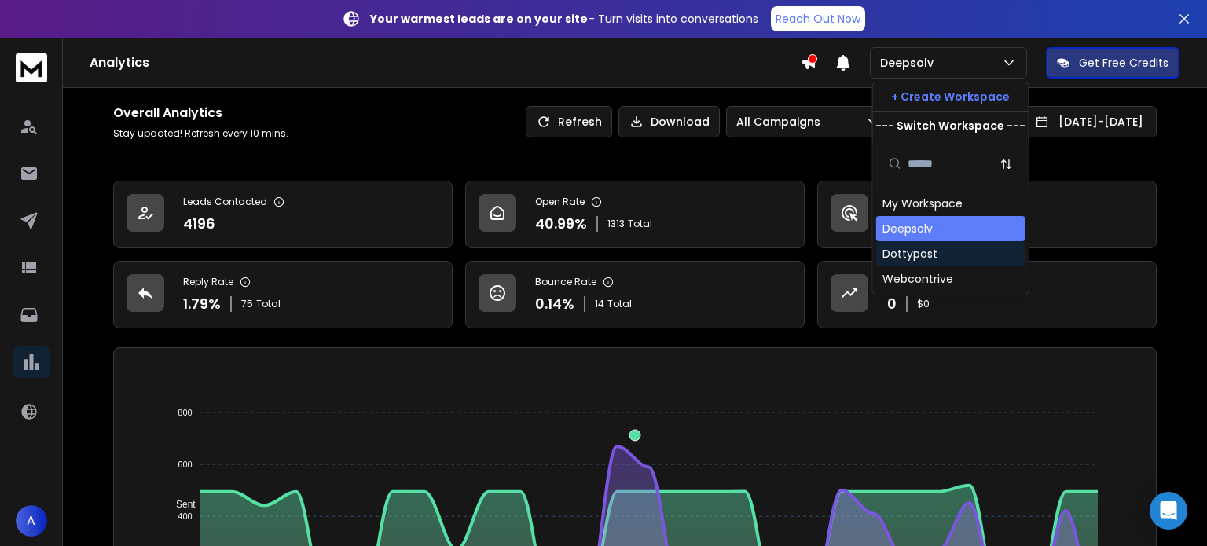
click at [922, 244] on div "Dottypost" at bounding box center [950, 253] width 149 height 25
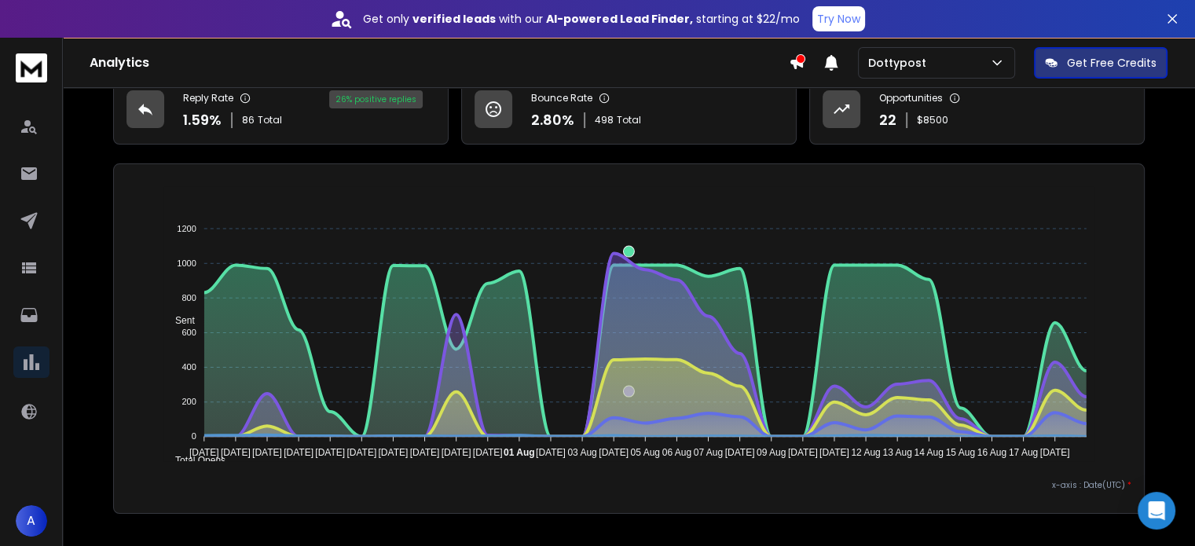
scroll to position [79, 0]
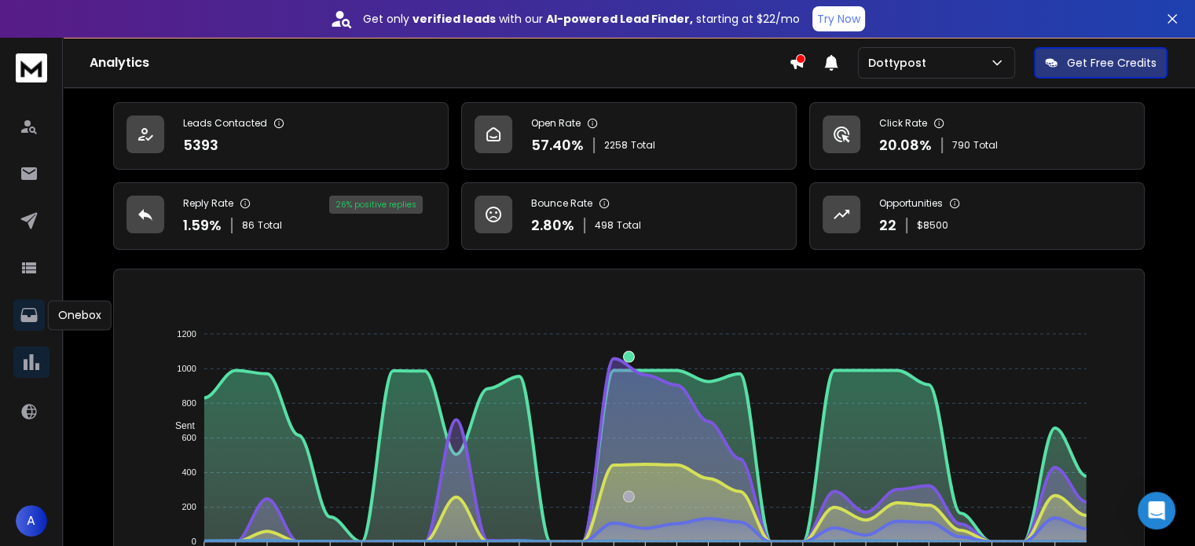
click at [32, 301] on link at bounding box center [28, 314] width 31 height 31
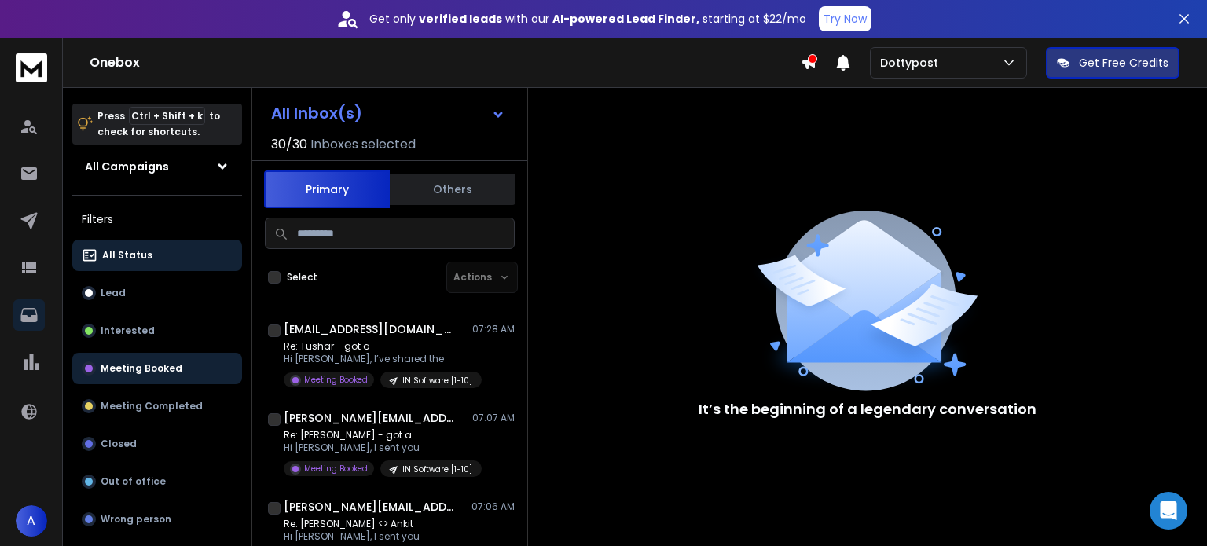
click at [138, 362] on p "Meeting Booked" at bounding box center [142, 368] width 82 height 13
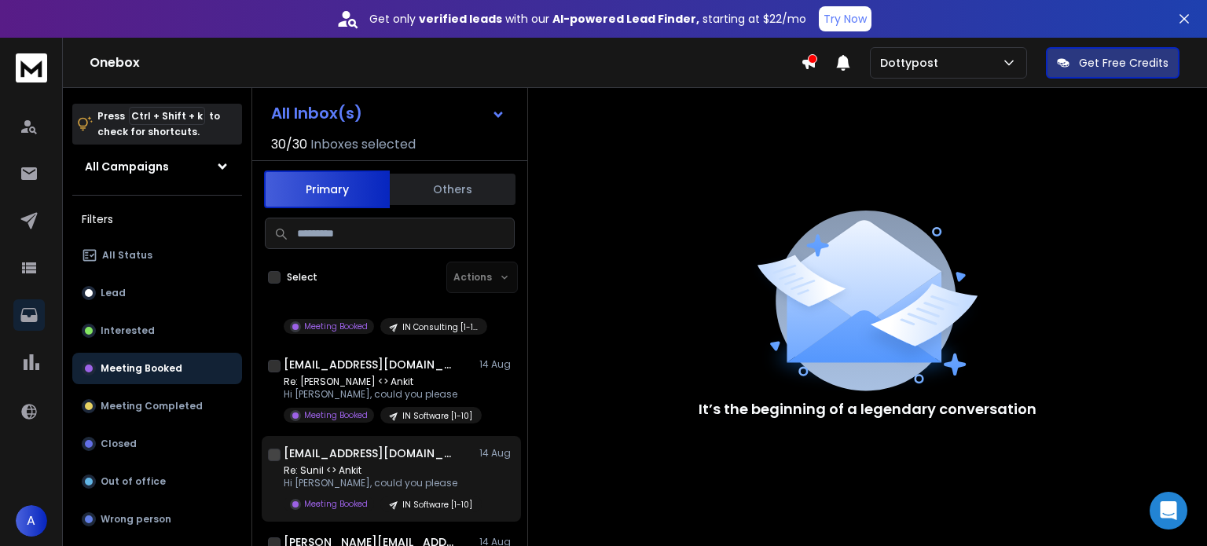
scroll to position [864, 0]
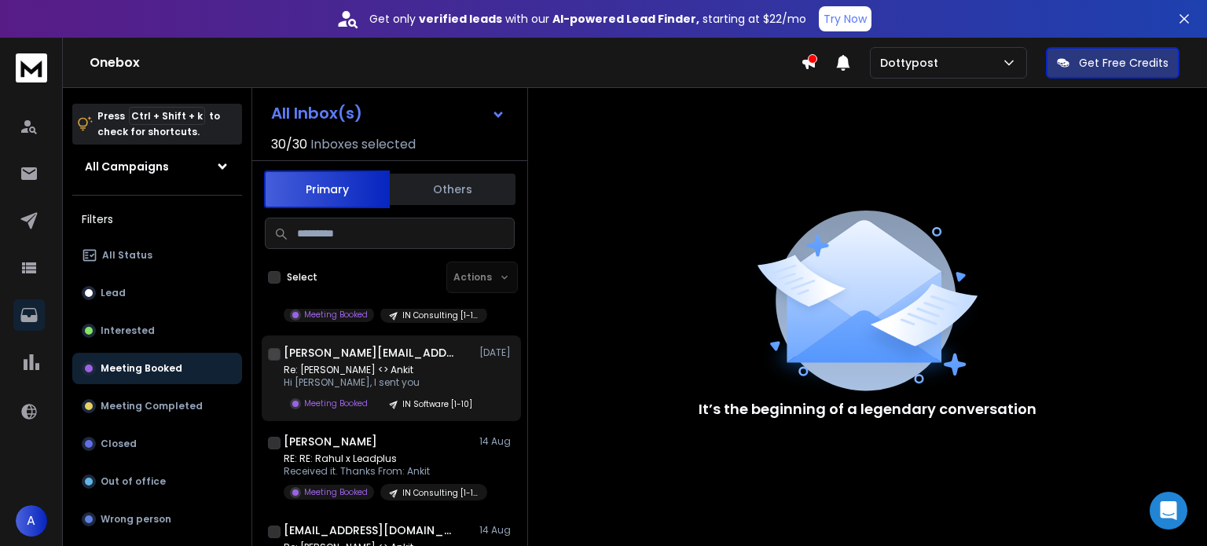
click at [342, 376] on p "Re: [PERSON_NAME] <> Ankit" at bounding box center [378, 370] width 189 height 13
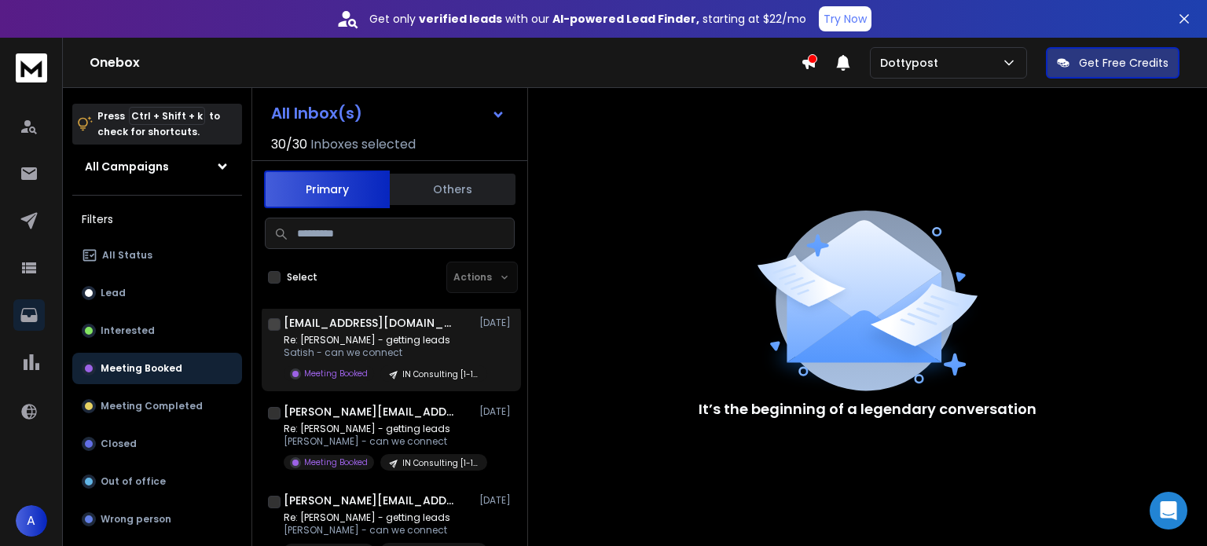
scroll to position [1361, 0]
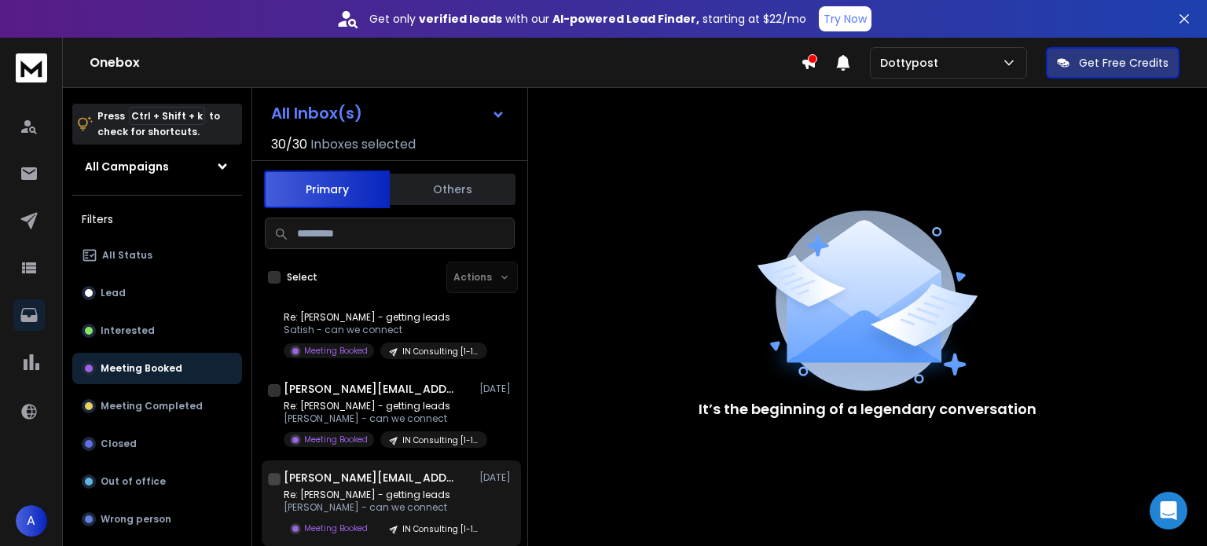
click at [400, 486] on div "[PERSON_NAME][EMAIL_ADDRESS][DOMAIN_NAME] [DATE] Re: [PERSON_NAME] - getting le…" at bounding box center [399, 503] width 231 height 67
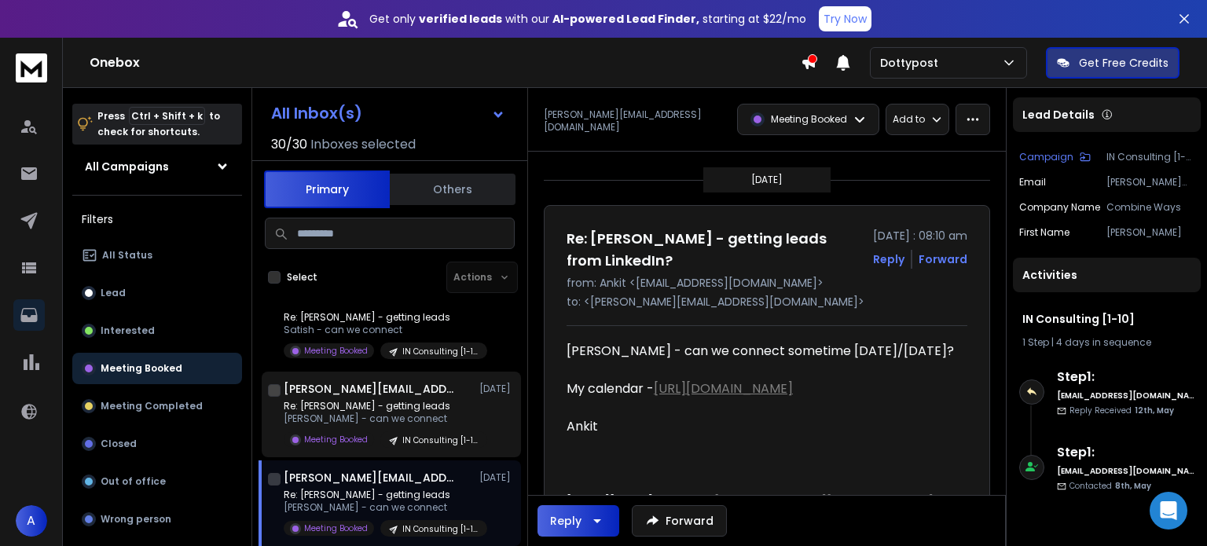
click at [402, 401] on p "Re: [PERSON_NAME] - getting leads" at bounding box center [378, 406] width 189 height 13
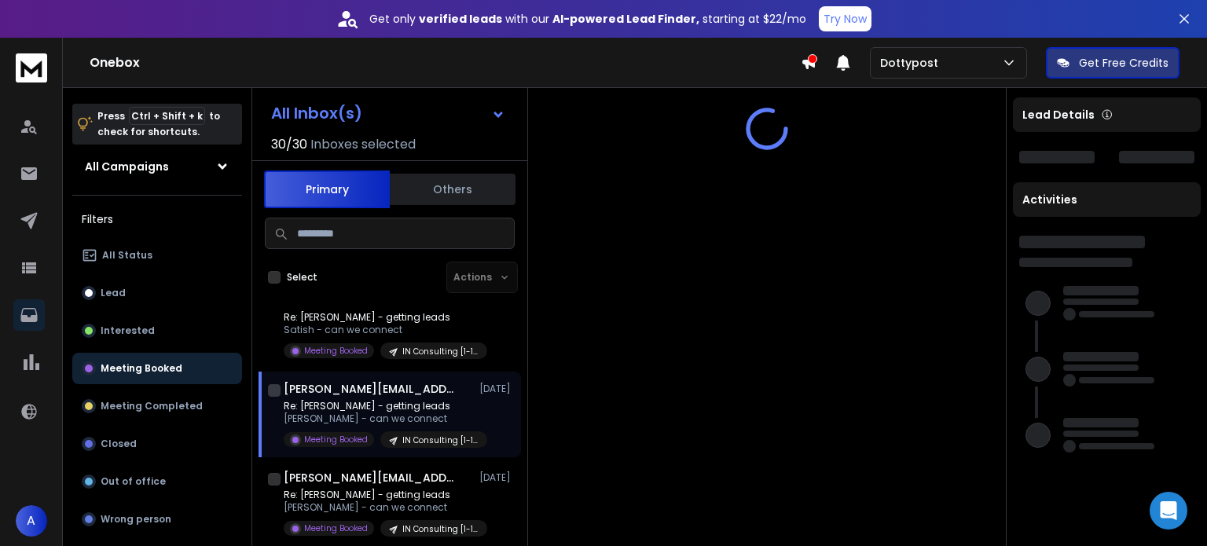
scroll to position [1204, 0]
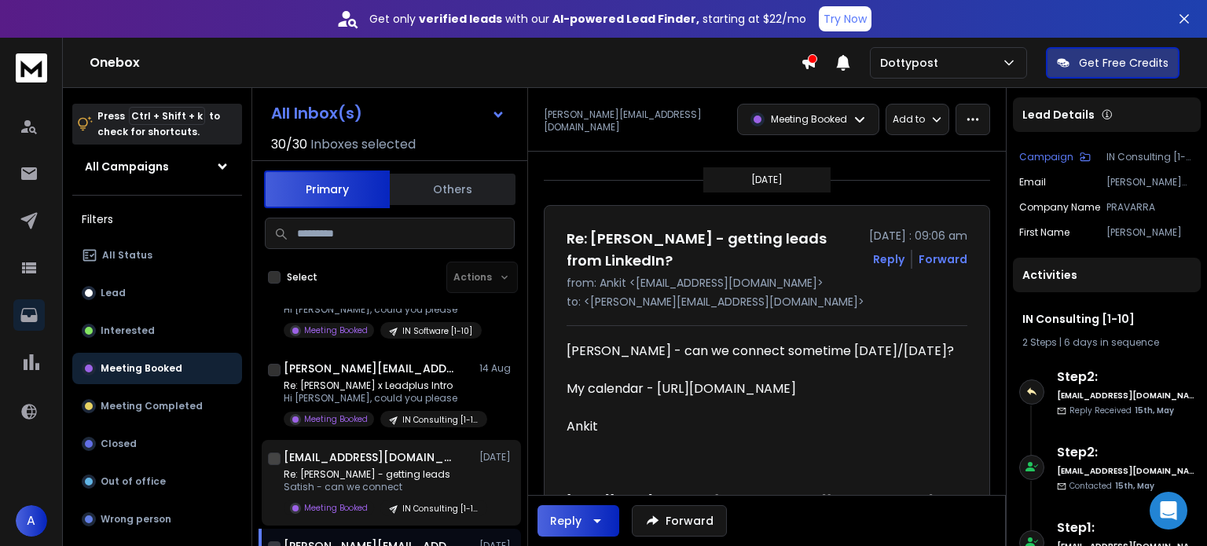
click at [405, 468] on p "Re: [PERSON_NAME] - getting leads" at bounding box center [378, 474] width 189 height 13
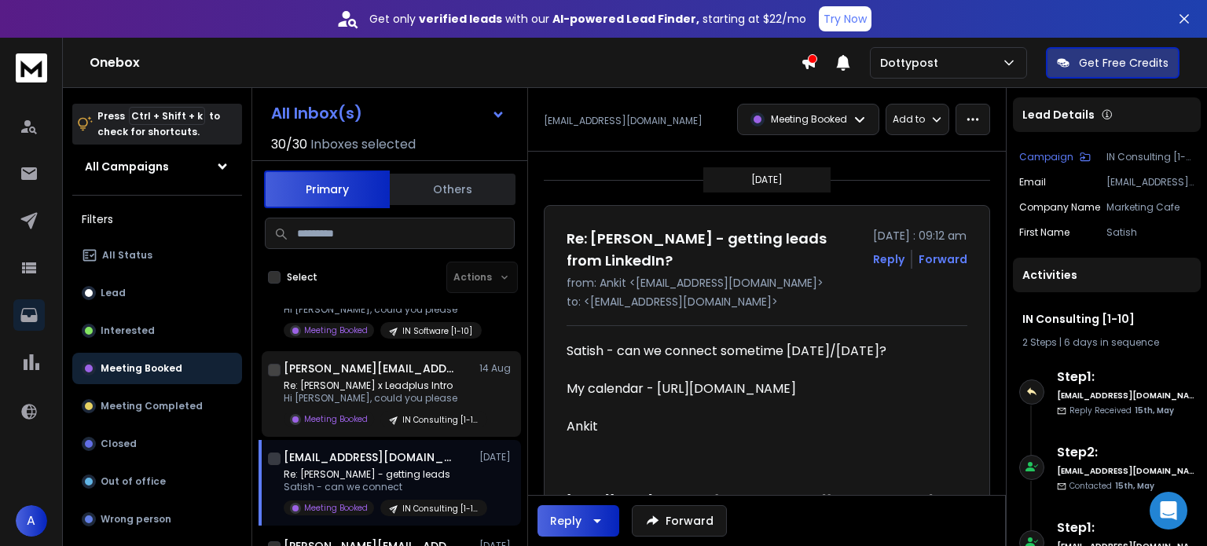
click at [397, 383] on p "Re: [PERSON_NAME] x Leadplus Intro" at bounding box center [378, 385] width 189 height 13
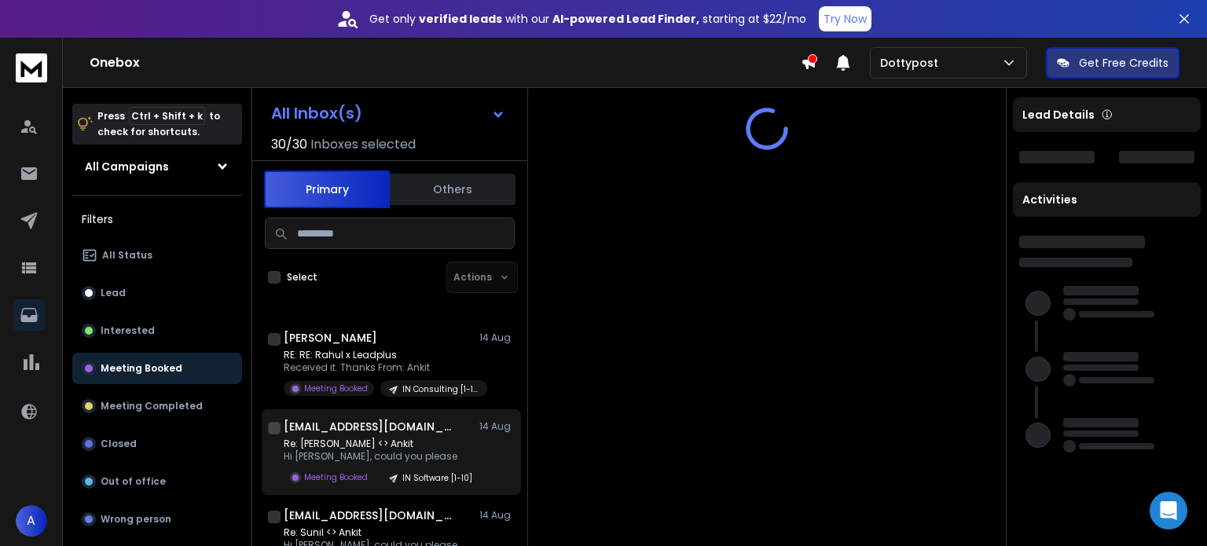
scroll to position [968, 0]
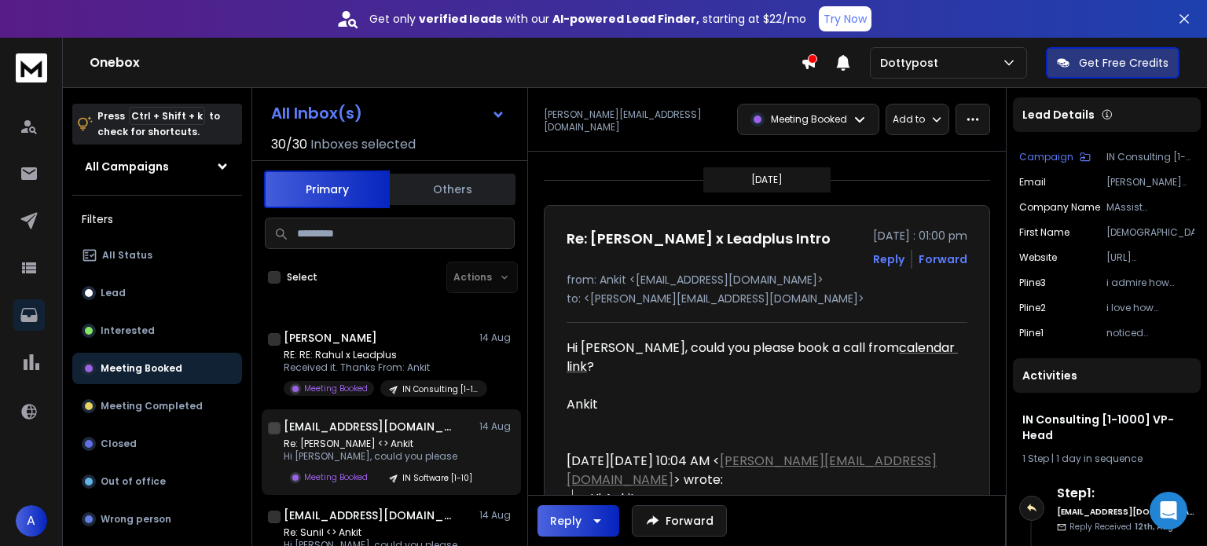
click at [385, 445] on p "Re: [PERSON_NAME] <> Ankit" at bounding box center [378, 444] width 189 height 13
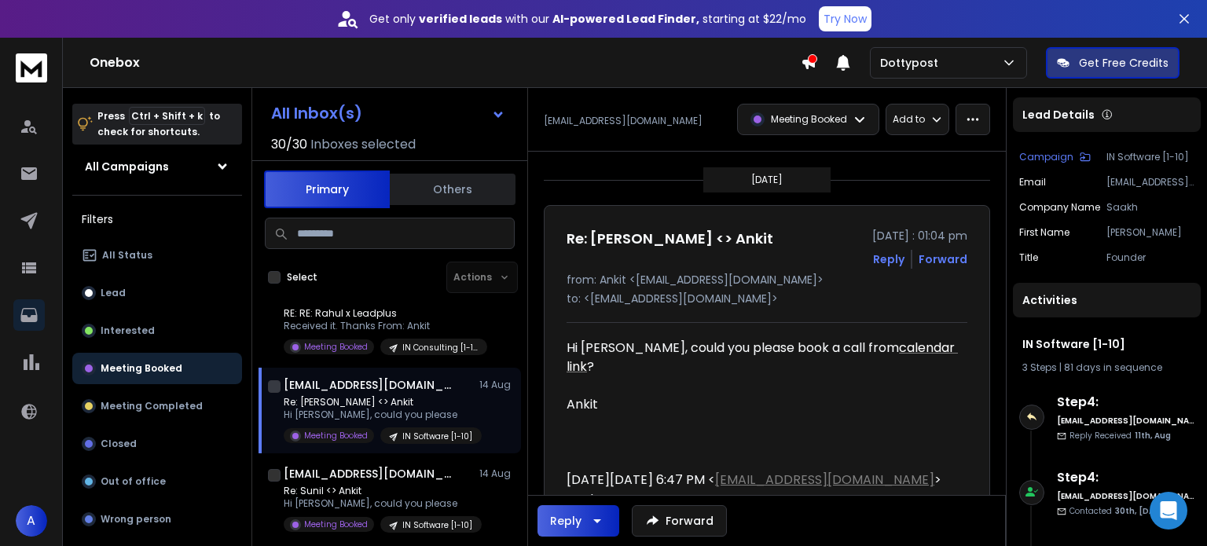
scroll to position [1046, 0]
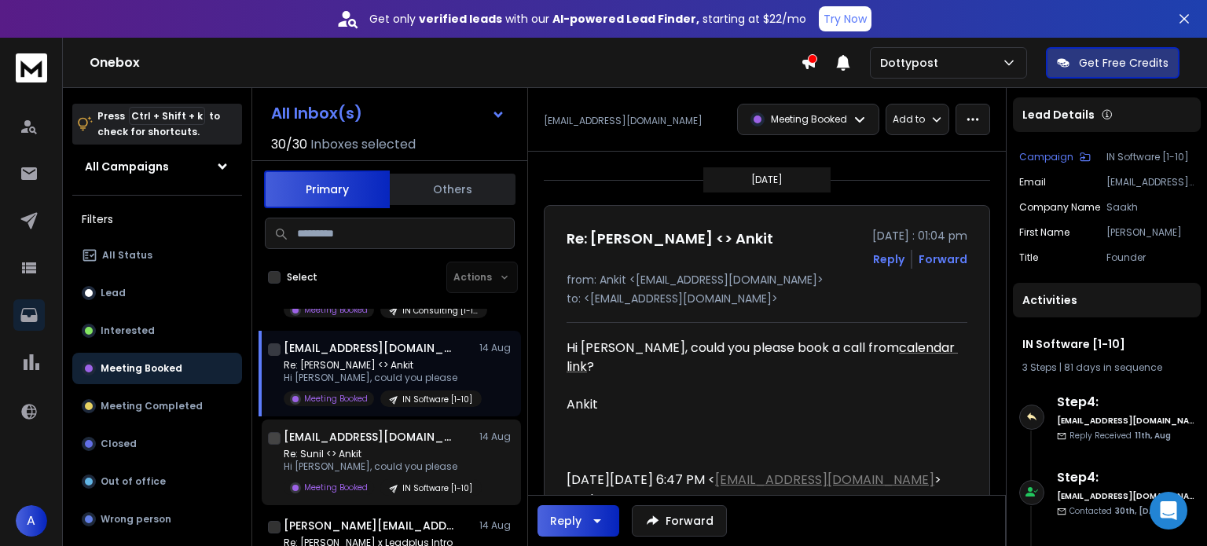
click at [383, 449] on p "Re: Sunil <> Ankit" at bounding box center [378, 454] width 189 height 13
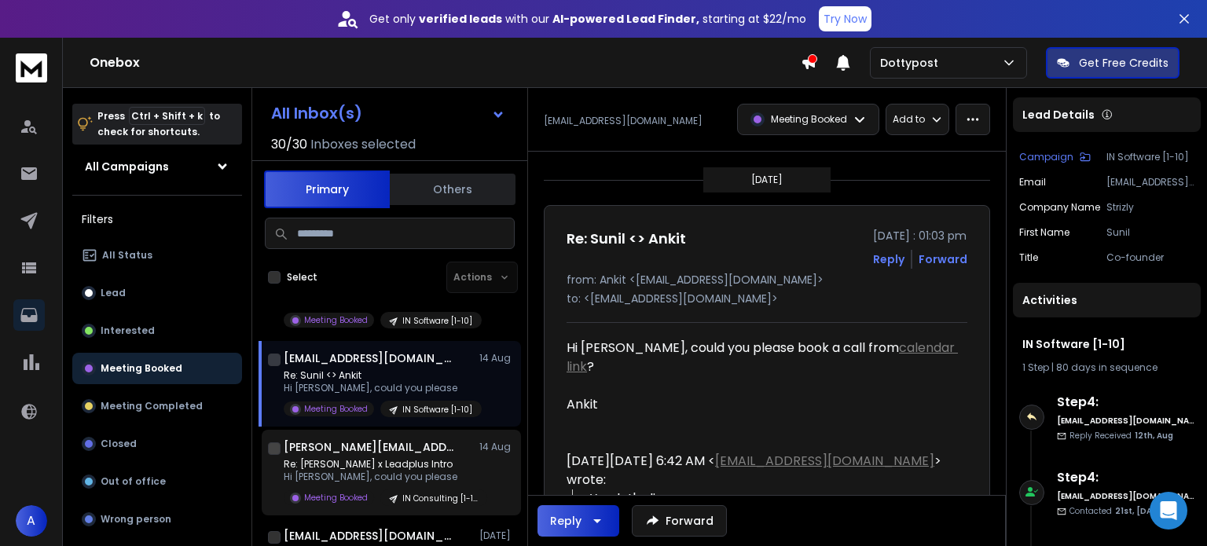
scroll to position [1204, 0]
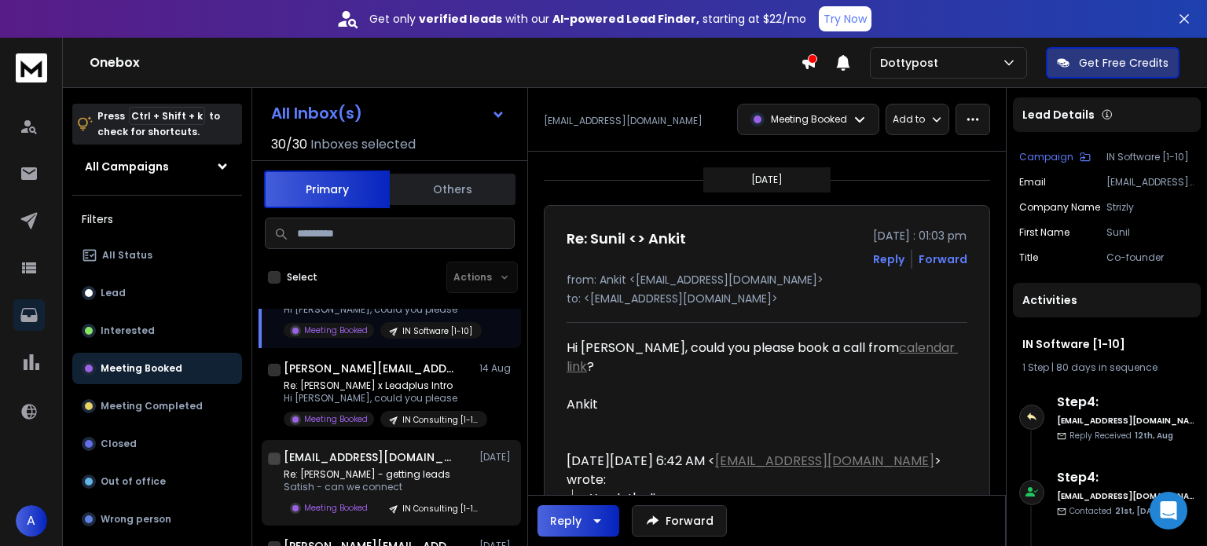
click at [375, 468] on p "Re: [PERSON_NAME] - getting leads" at bounding box center [378, 474] width 189 height 13
